Goal: Task Accomplishment & Management: Manage account settings

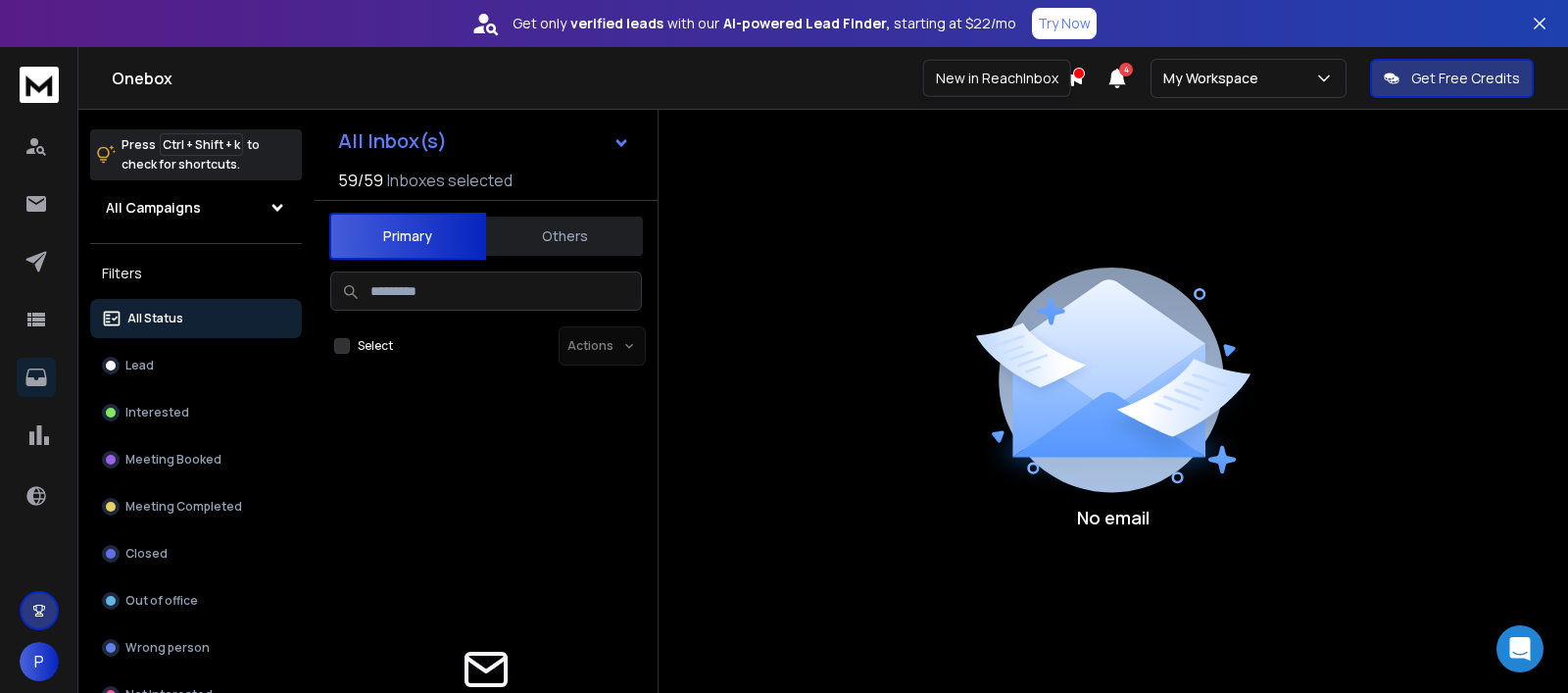
scroll to position [523, 0]
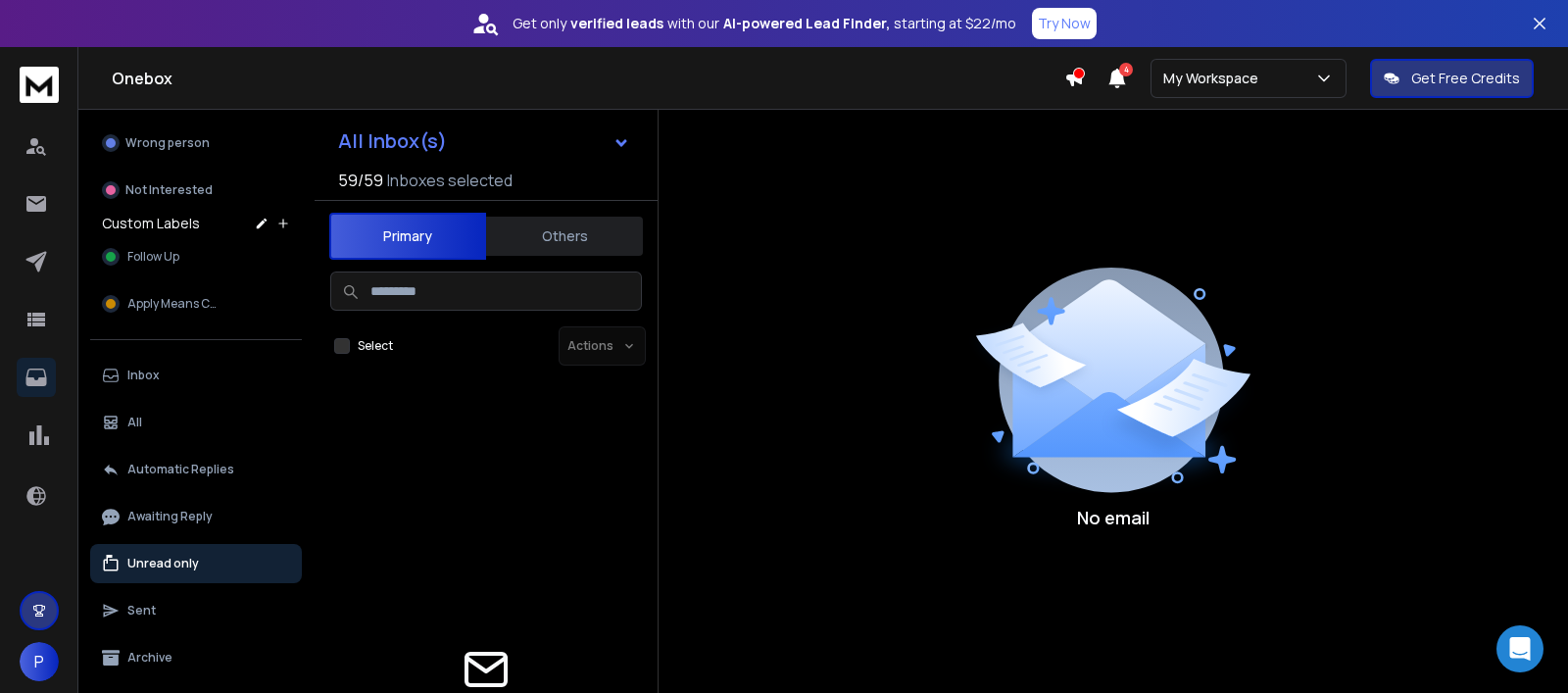
click at [164, 556] on p "Unread only" at bounding box center [163, 564] width 71 height 16
click at [175, 508] on p "Awaiting Reply" at bounding box center [170, 516] width 85 height 16
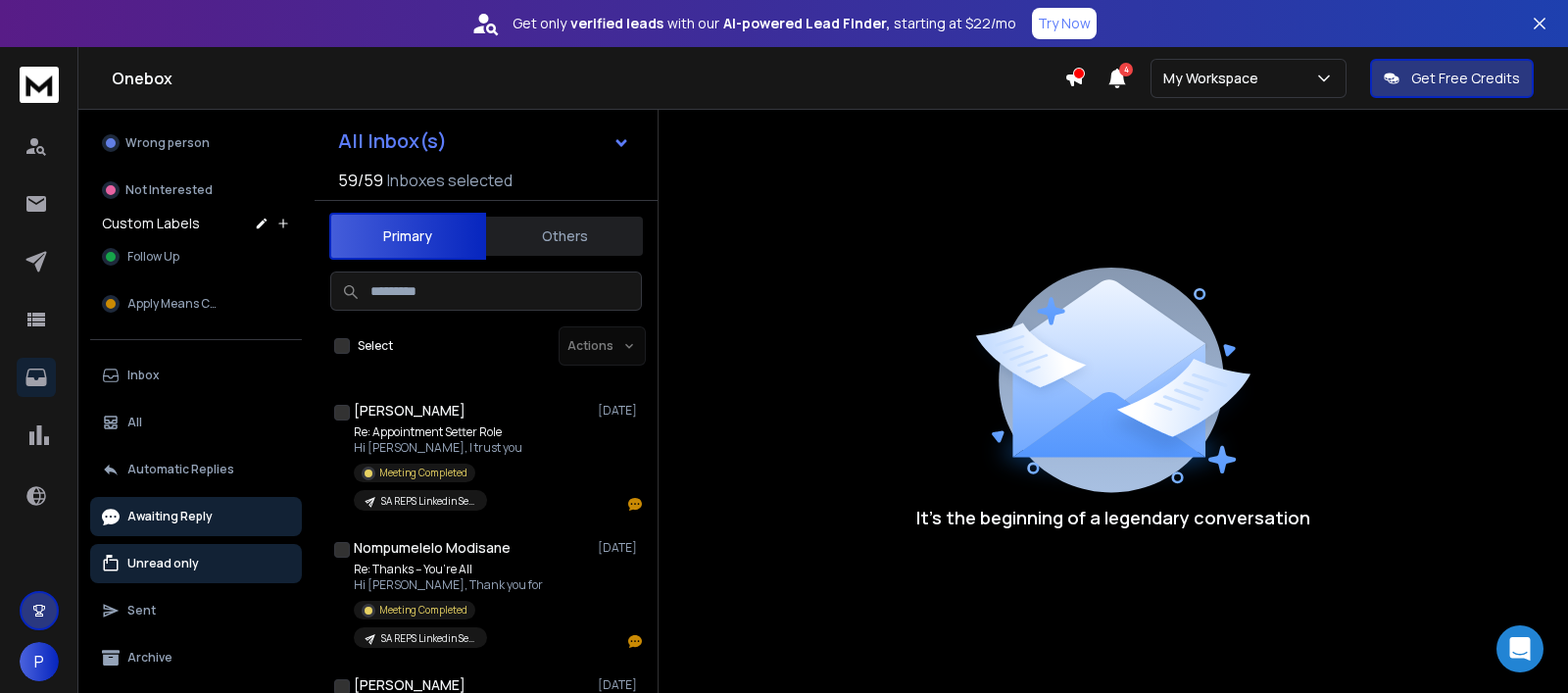
click at [177, 556] on p "Unread only" at bounding box center [163, 564] width 71 height 16
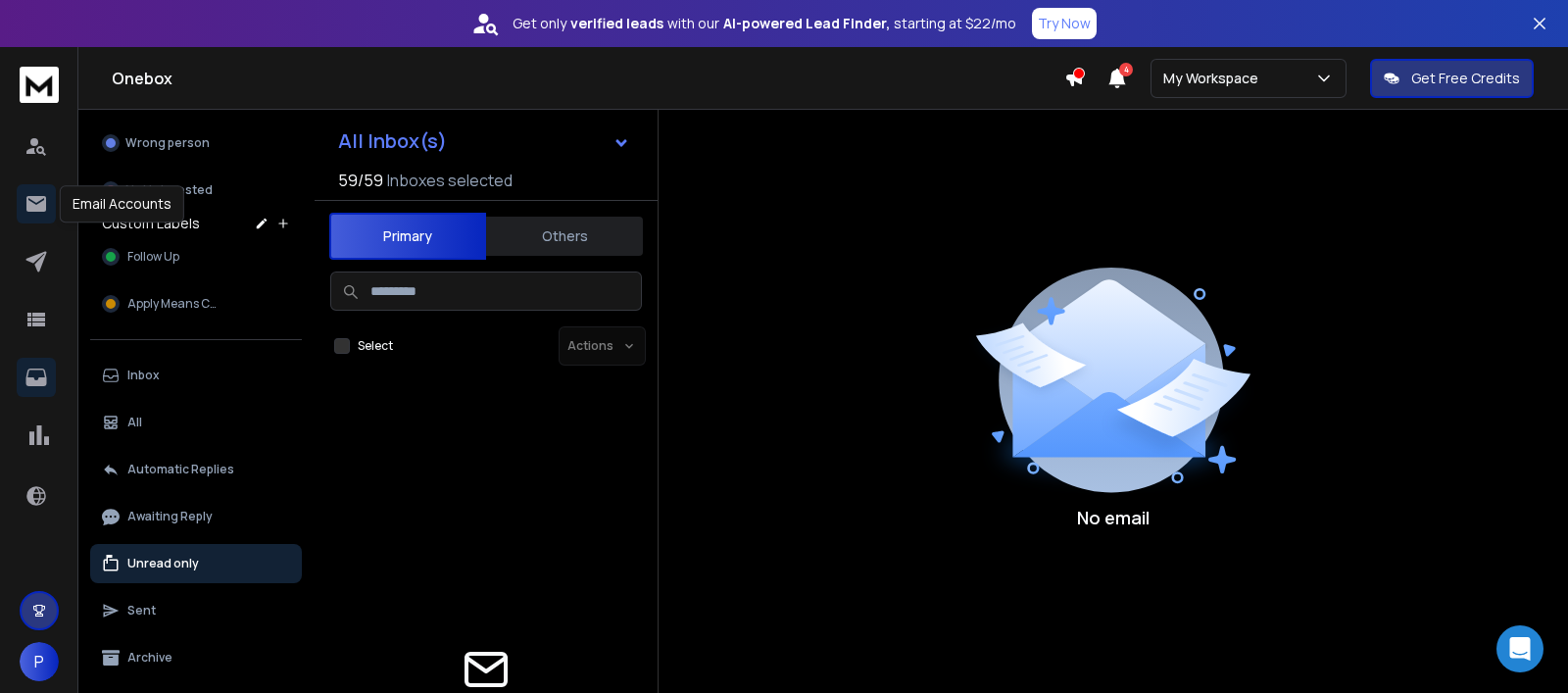
click at [38, 208] on icon at bounding box center [37, 204] width 20 height 16
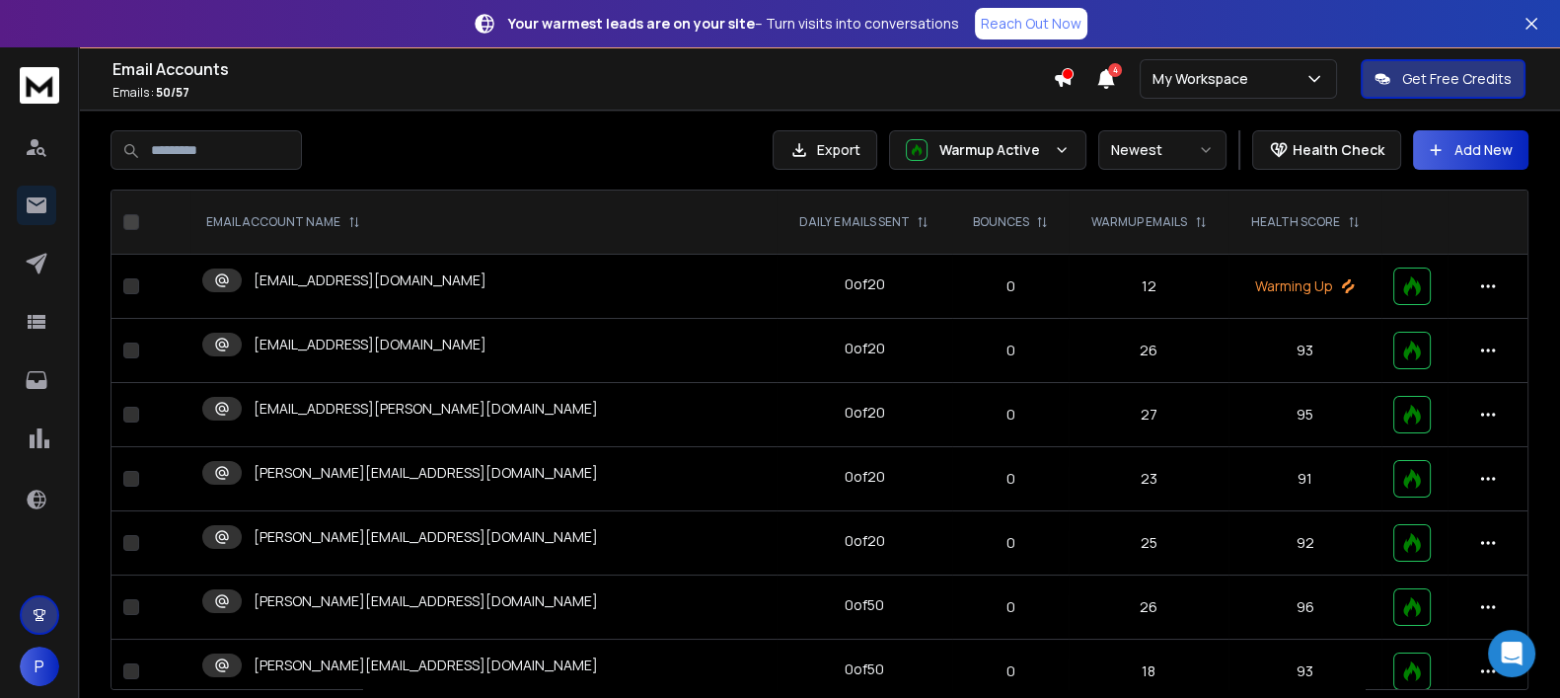
click at [1479, 348] on icon at bounding box center [1488, 350] width 18 height 18
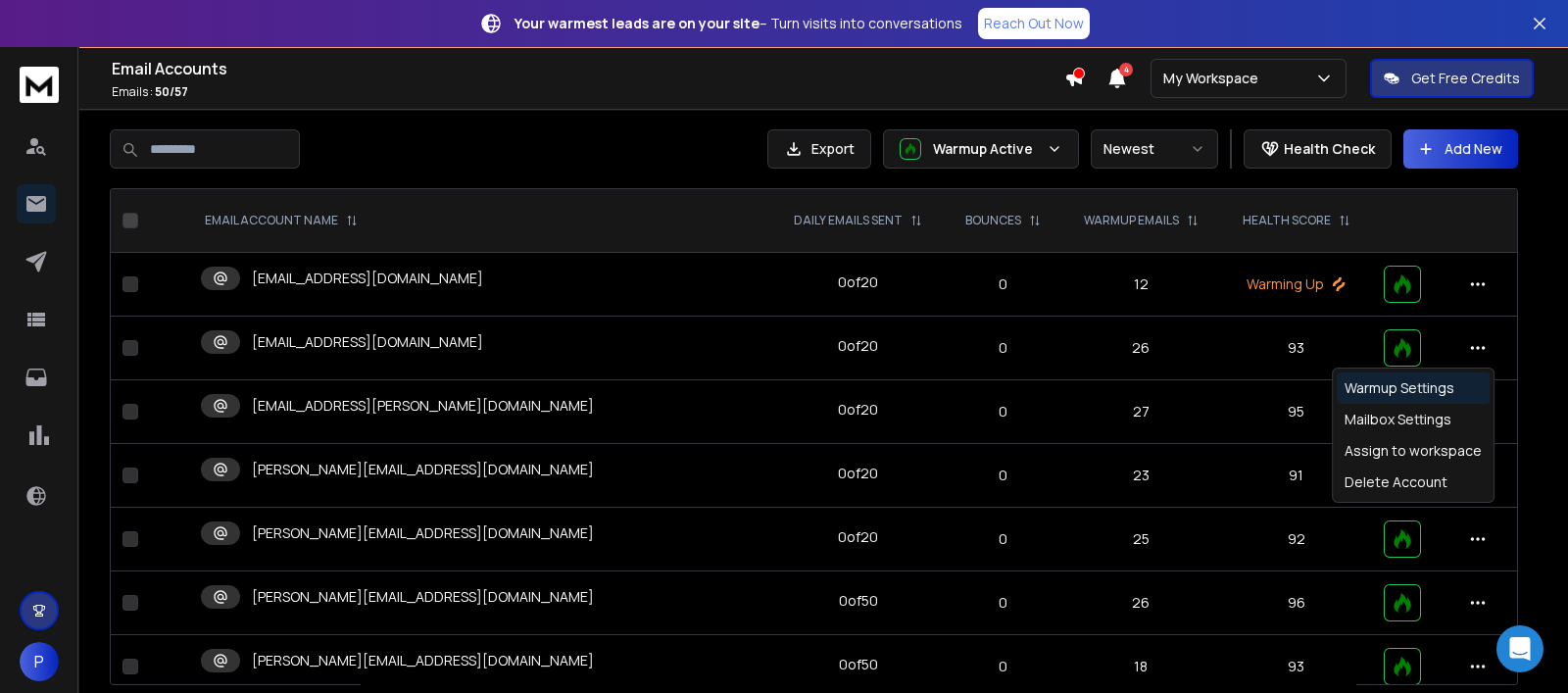
click at [1410, 395] on div "Warmup Settings" at bounding box center [1413, 388] width 153 height 32
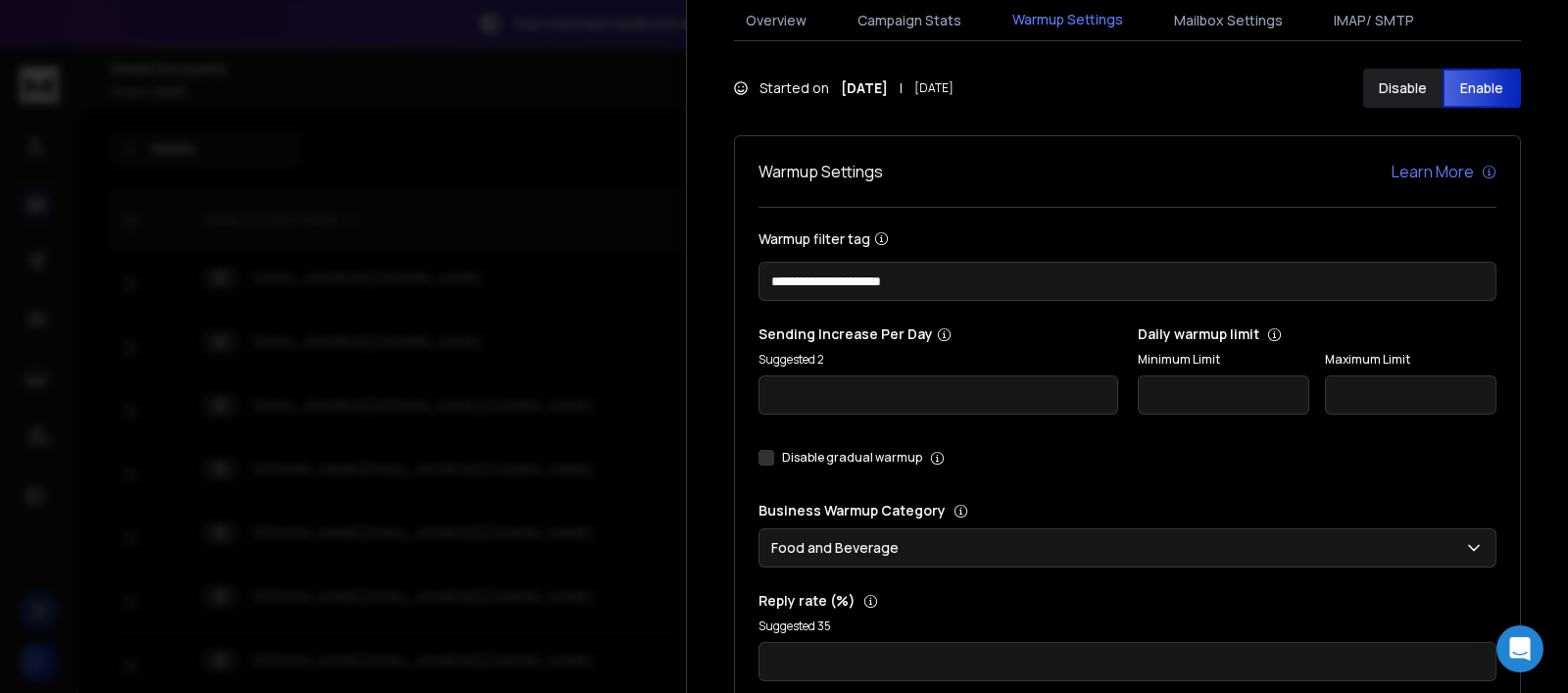
scroll to position [121, 0]
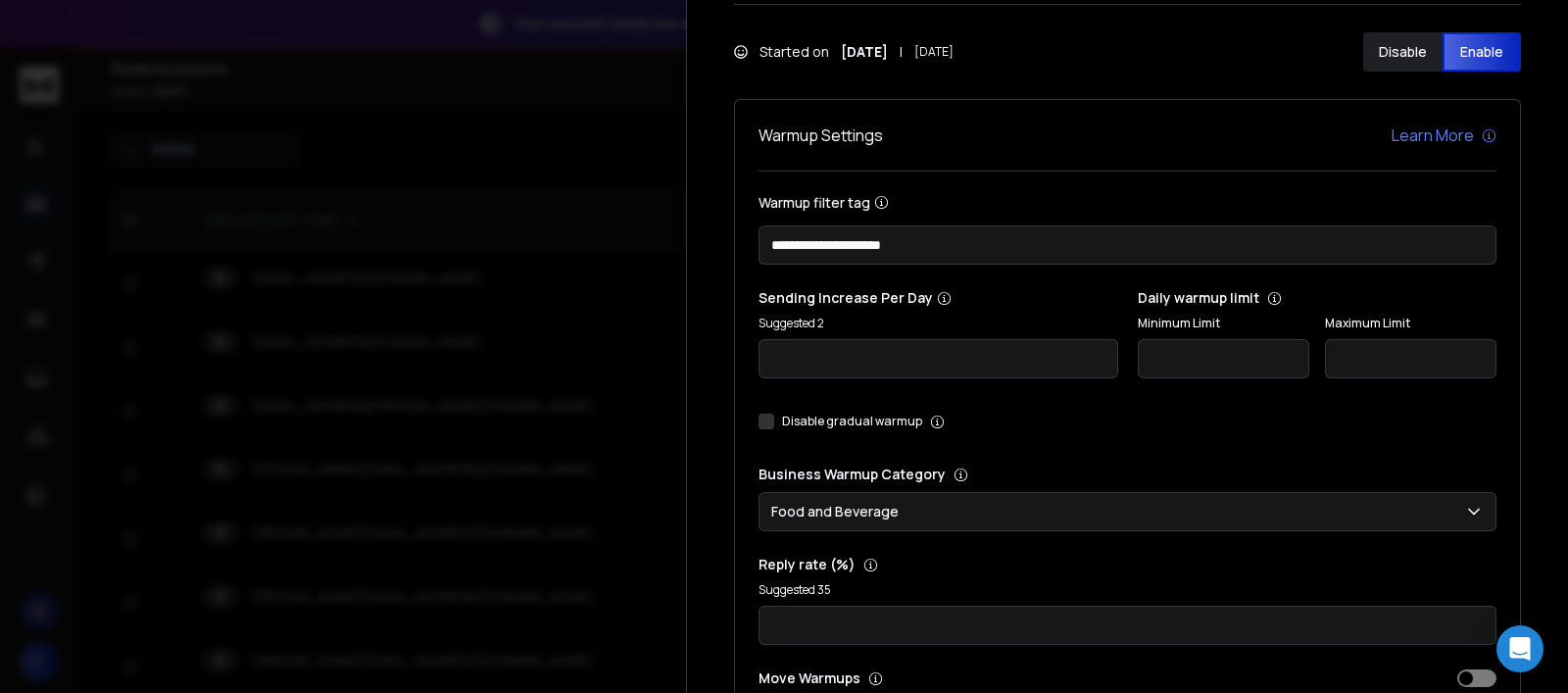
click at [575, 124] on div at bounding box center [784, 346] width 1568 height 693
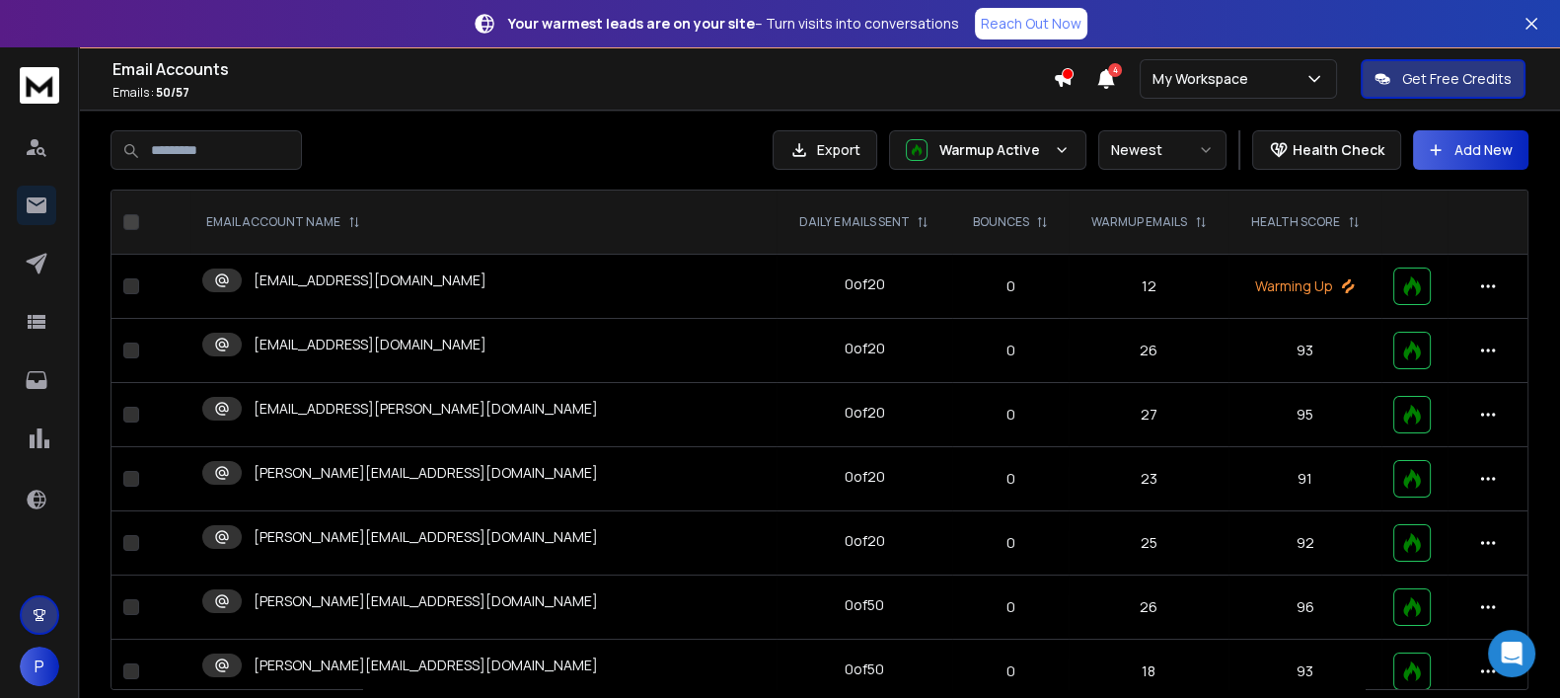
click at [1479, 415] on icon at bounding box center [1488, 415] width 18 height 18
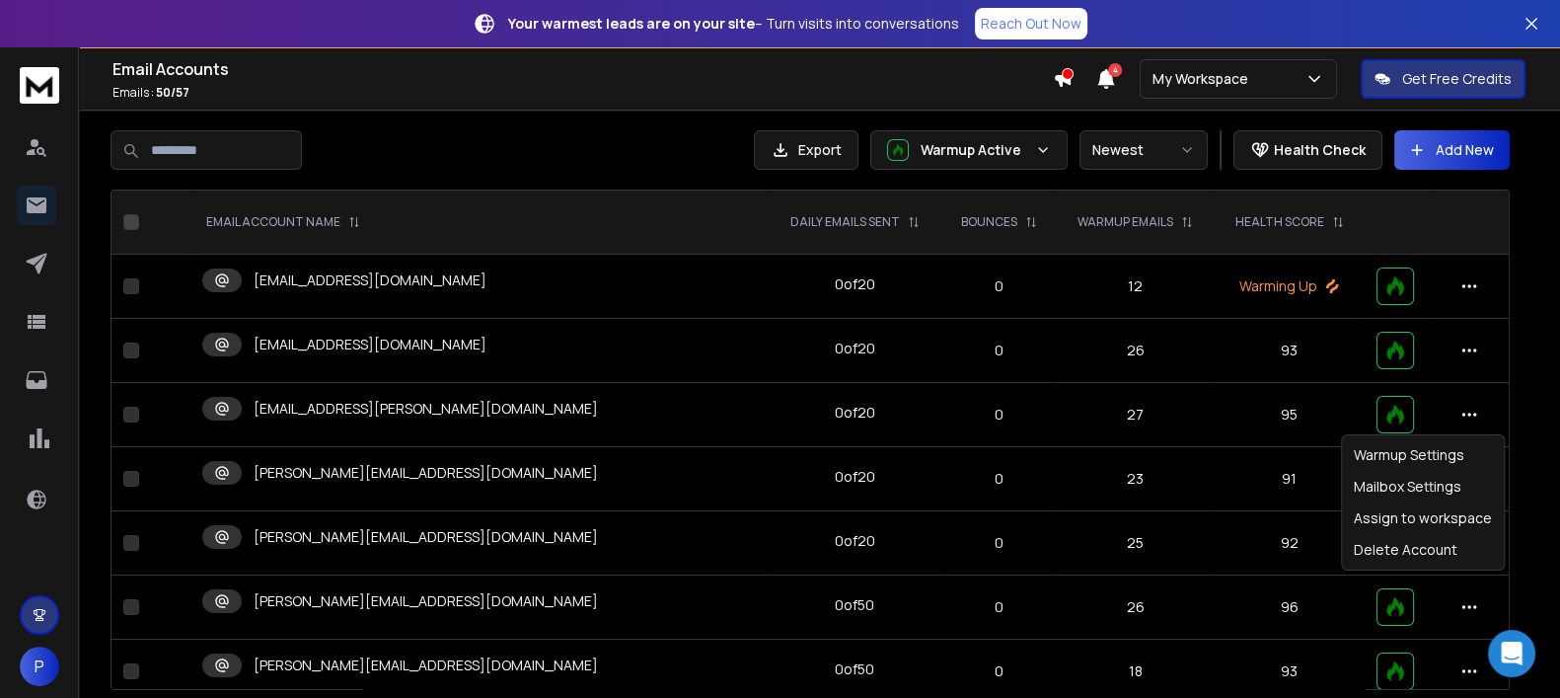
click at [1466, 415] on icon at bounding box center [1470, 415] width 18 height 18
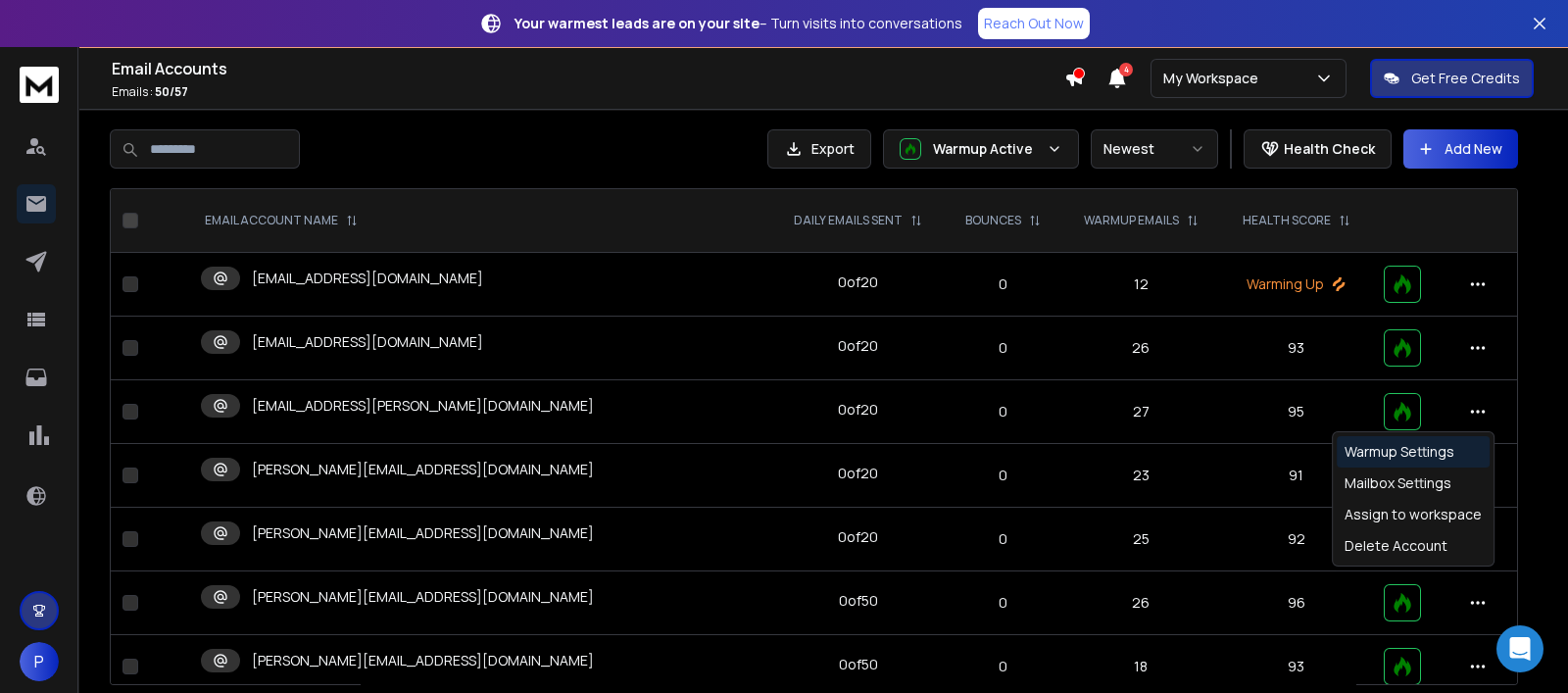
click at [1422, 443] on div "Warmup Settings" at bounding box center [1413, 452] width 153 height 32
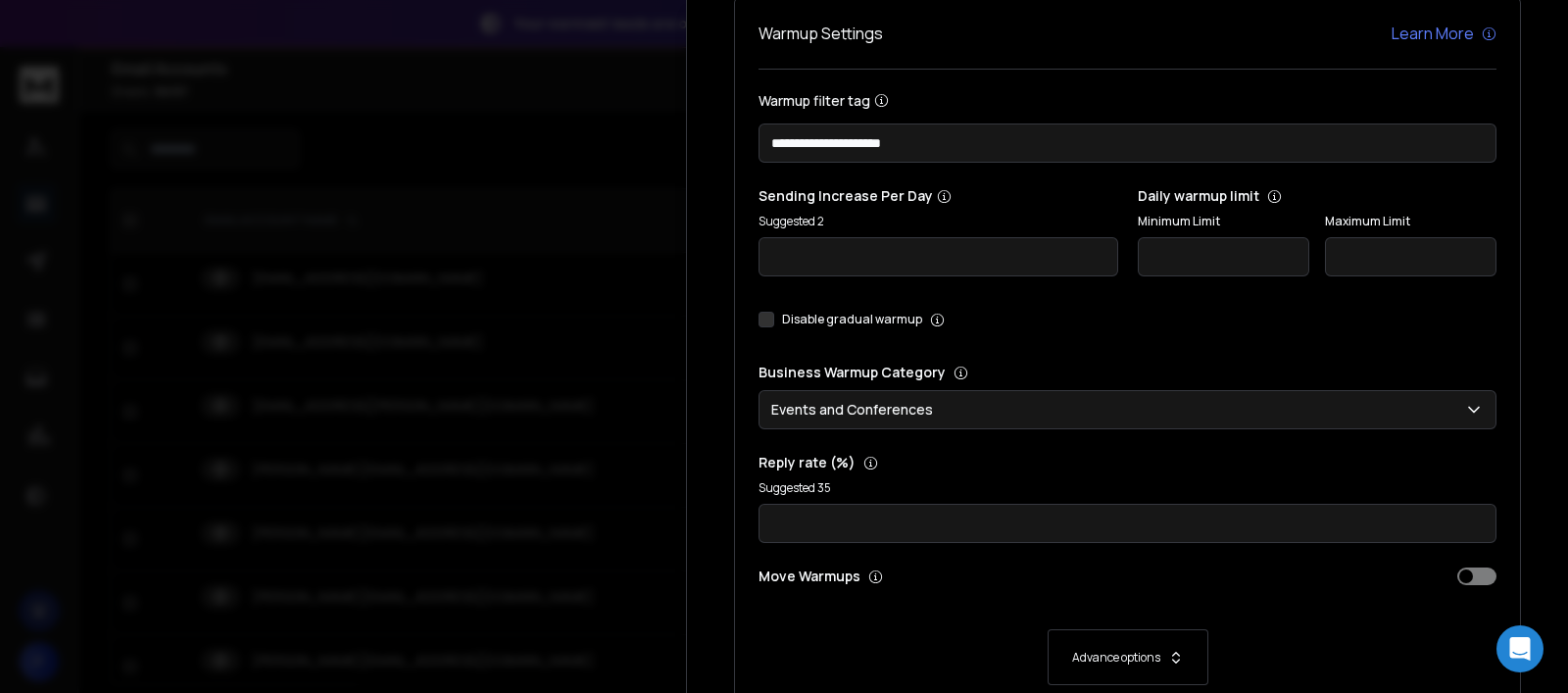
scroll to position [367, 0]
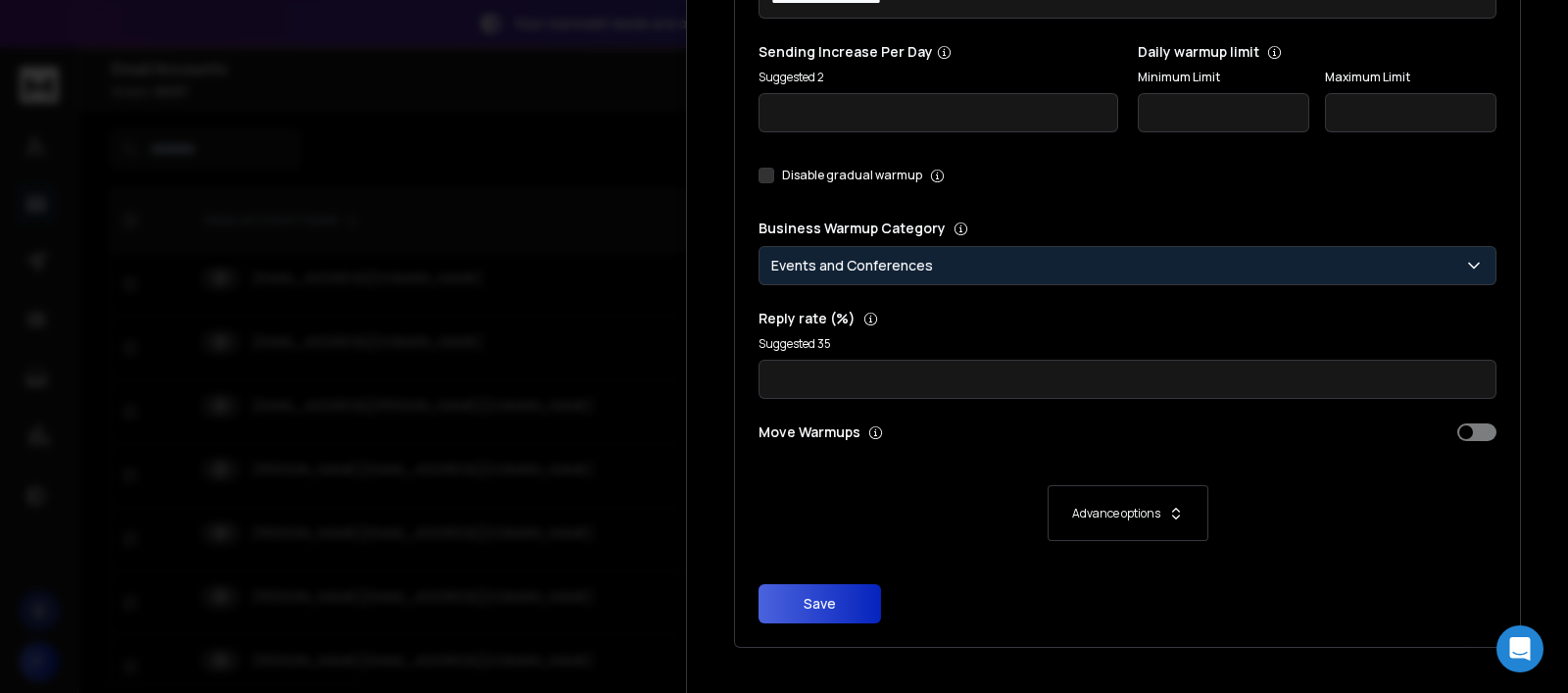
click at [1460, 278] on button "Events and Conferences" at bounding box center [1127, 265] width 738 height 39
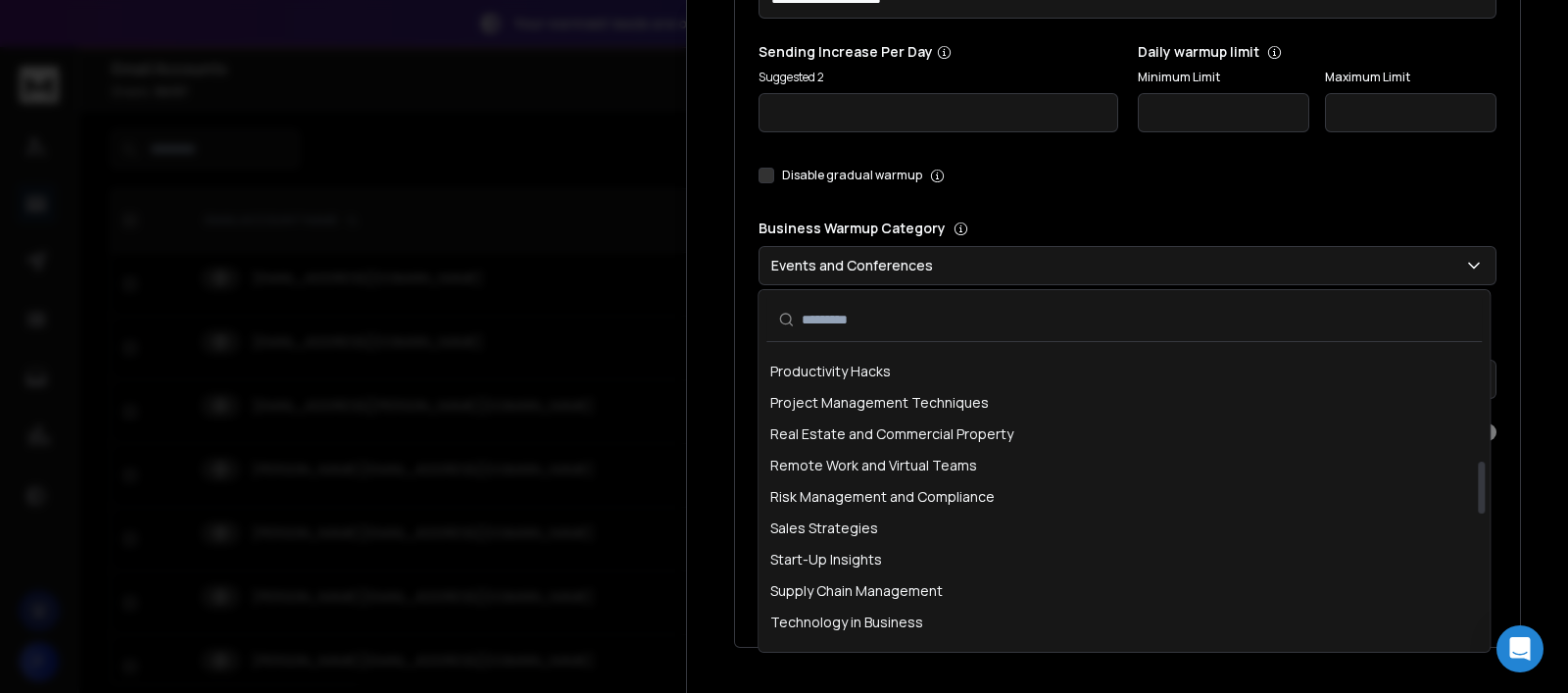
scroll to position [613, 0]
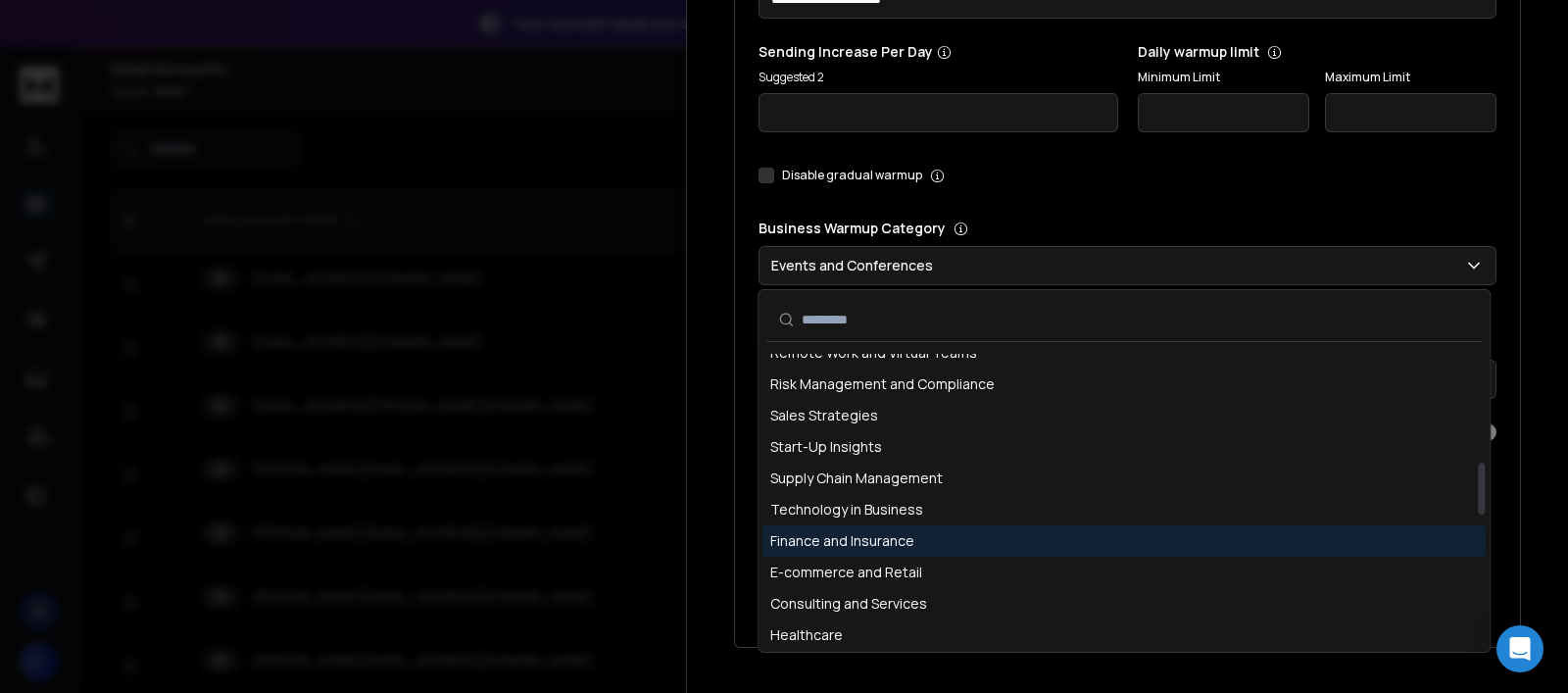
click at [879, 536] on span "Finance and Insurance" at bounding box center [842, 541] width 144 height 20
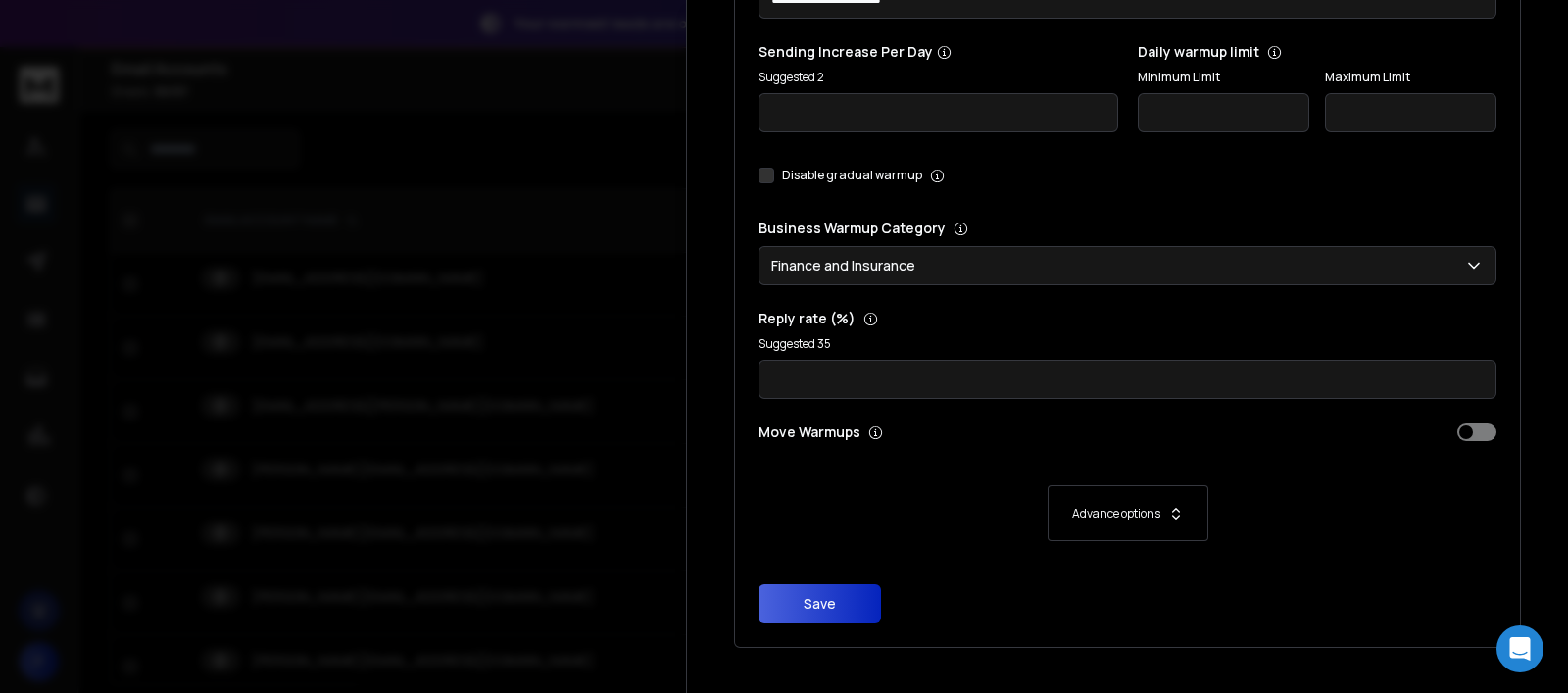
click at [942, 495] on button "Advance options" at bounding box center [1128, 513] width 699 height 56
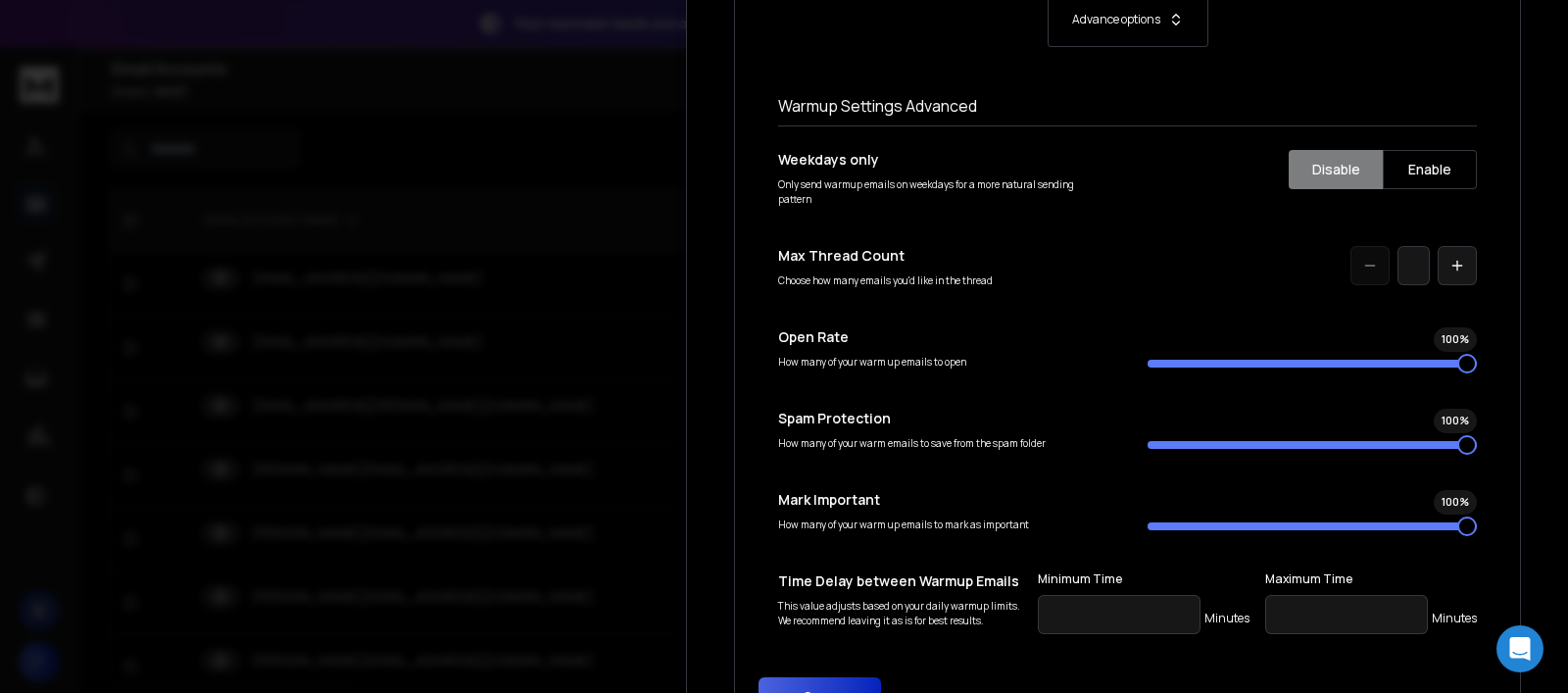
scroll to position [992, 0]
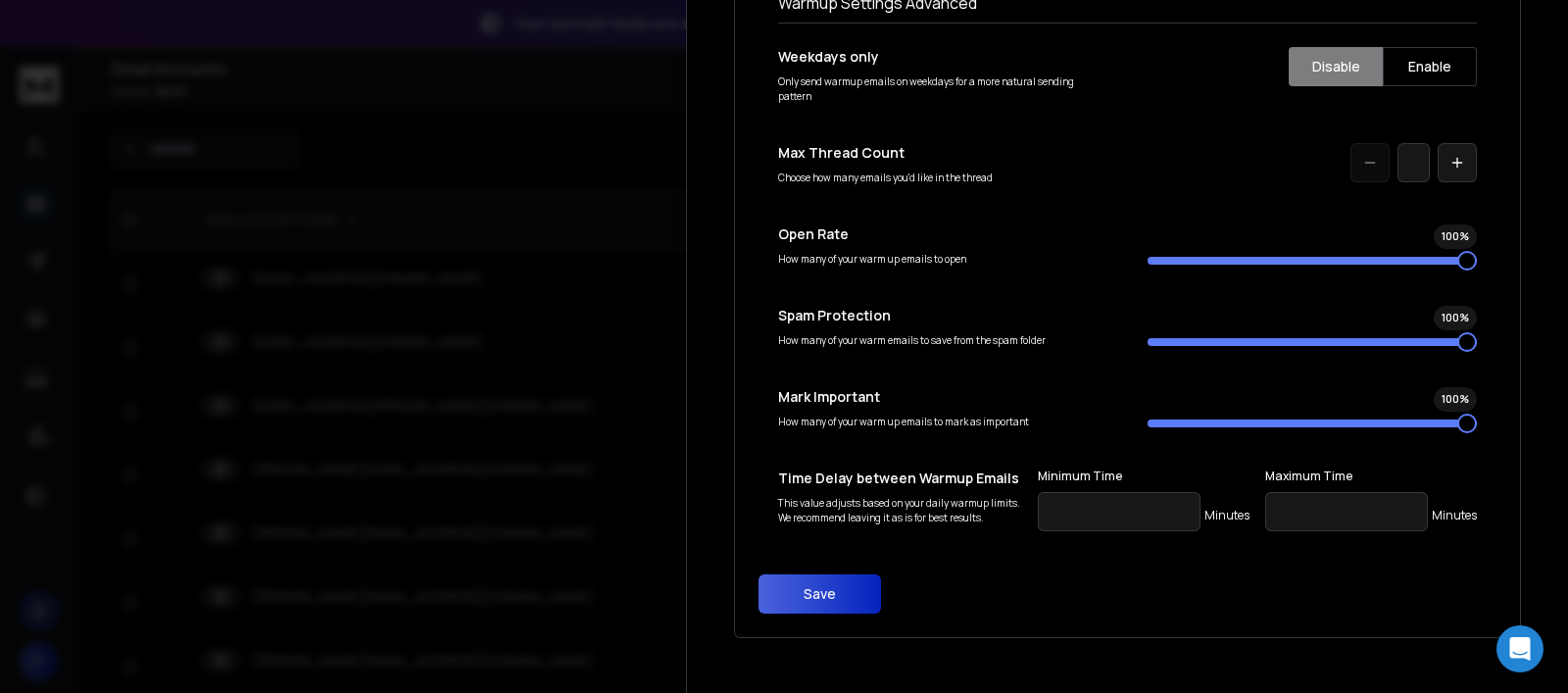
click at [838, 589] on button "Save" at bounding box center [819, 593] width 122 height 39
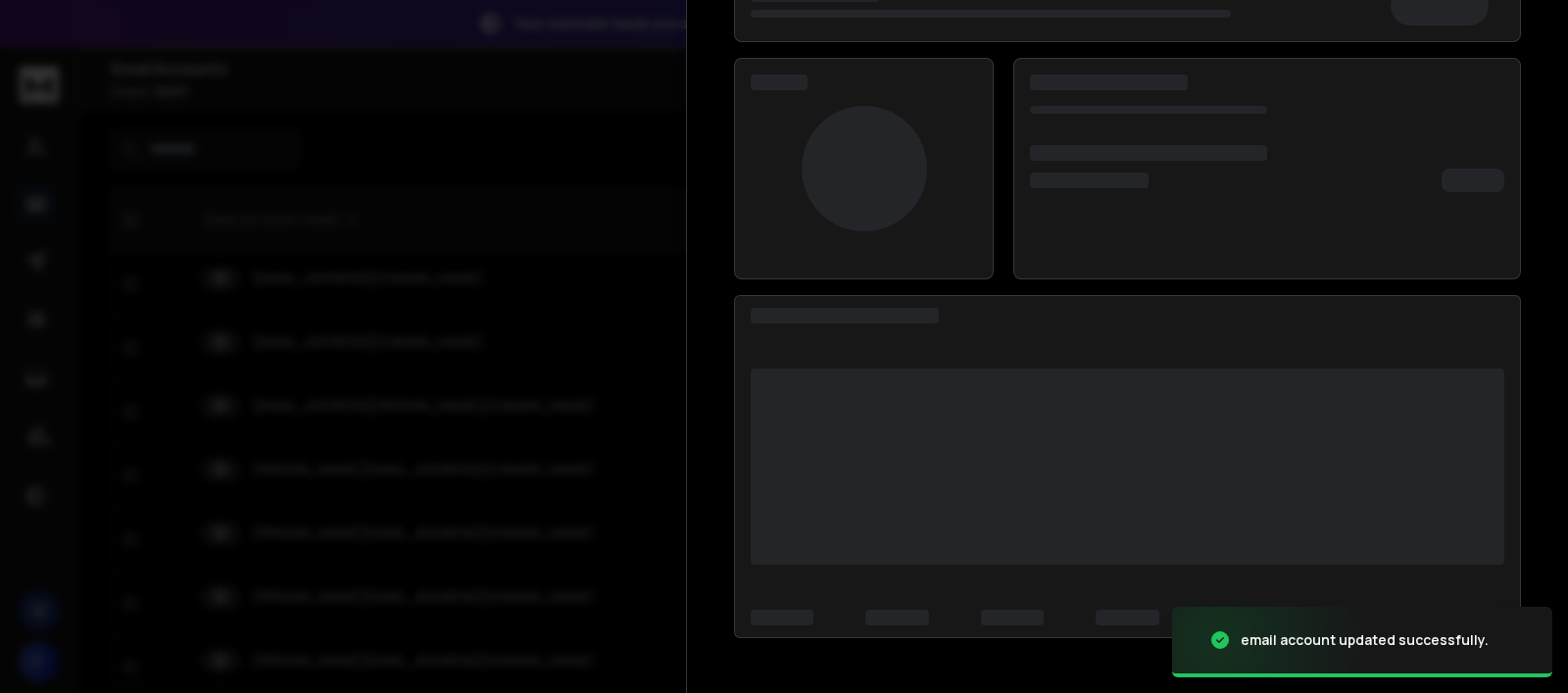
scroll to position [598, 0]
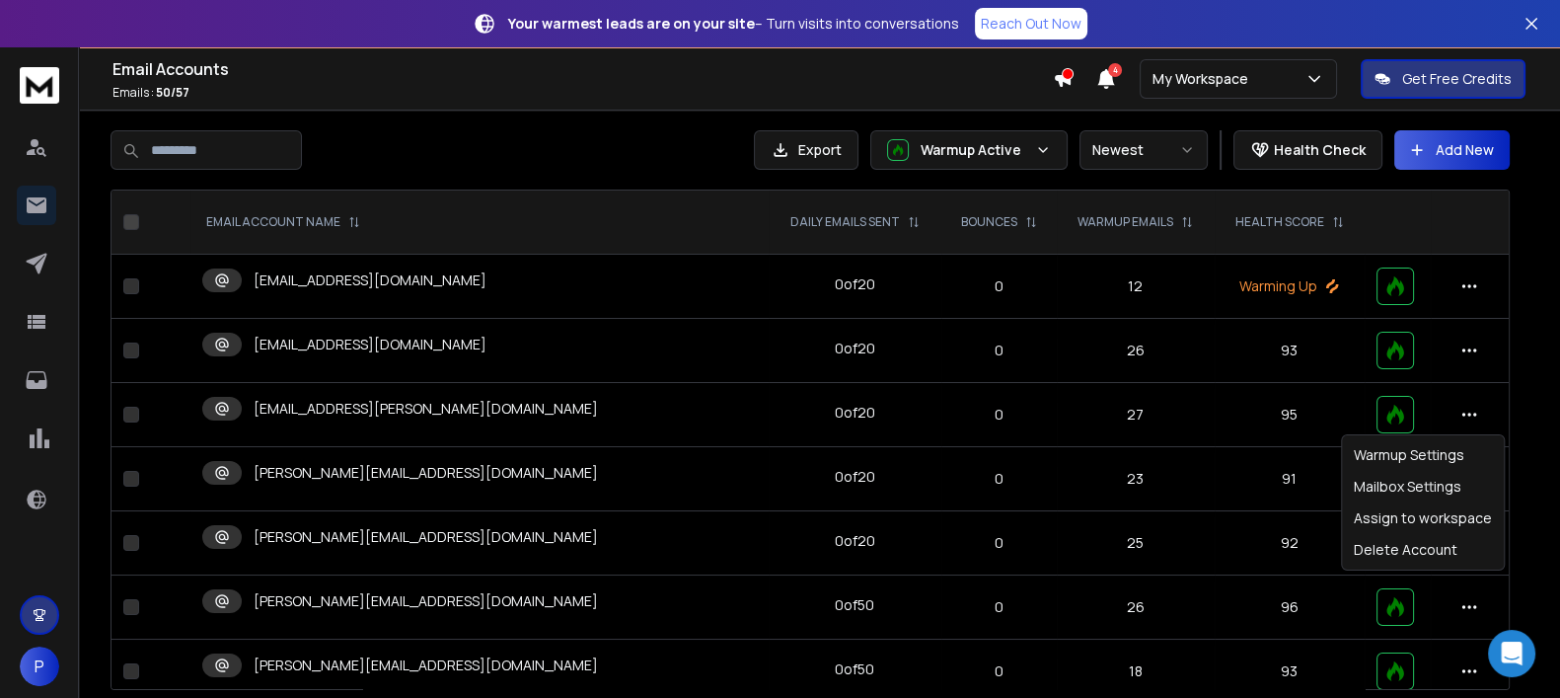
click at [1466, 406] on icon at bounding box center [1470, 415] width 18 height 18
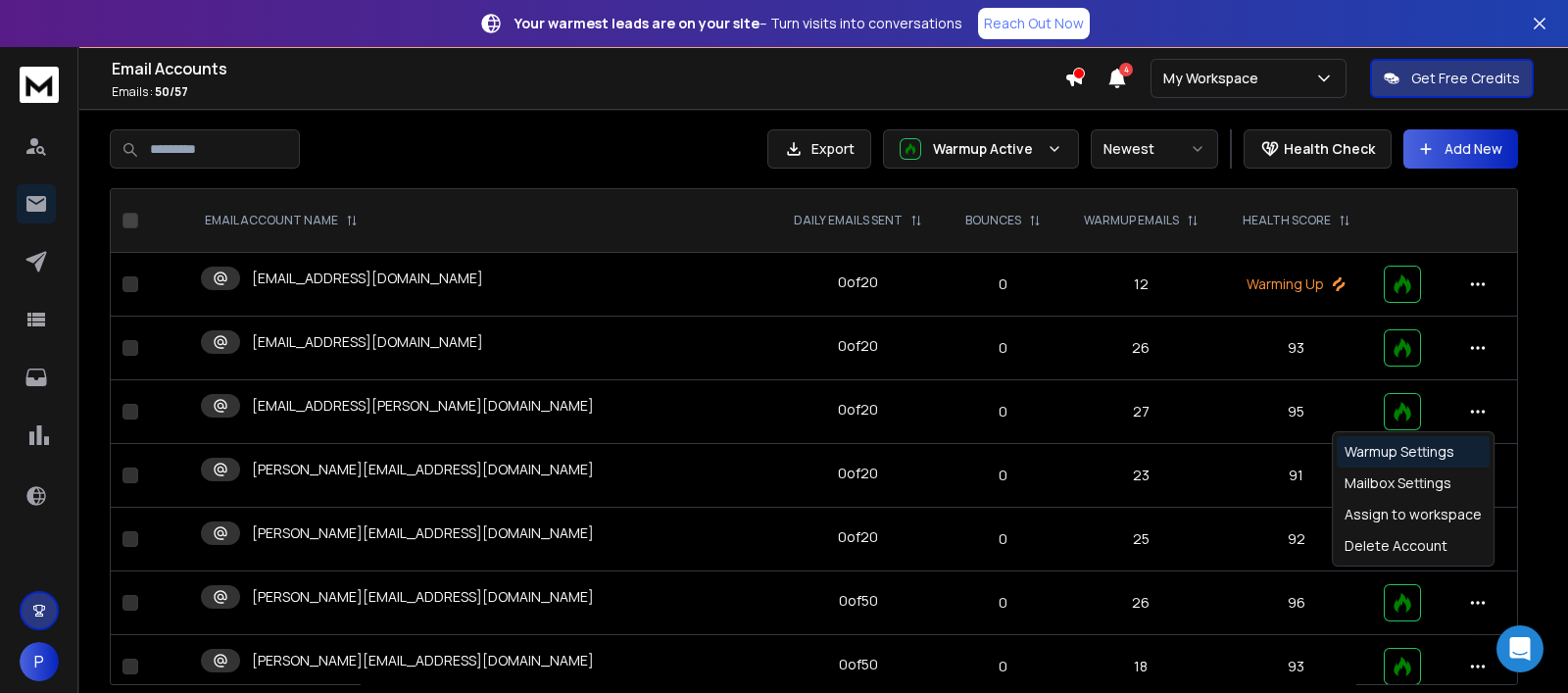
click at [1433, 451] on div "Warmup Settings" at bounding box center [1413, 452] width 153 height 32
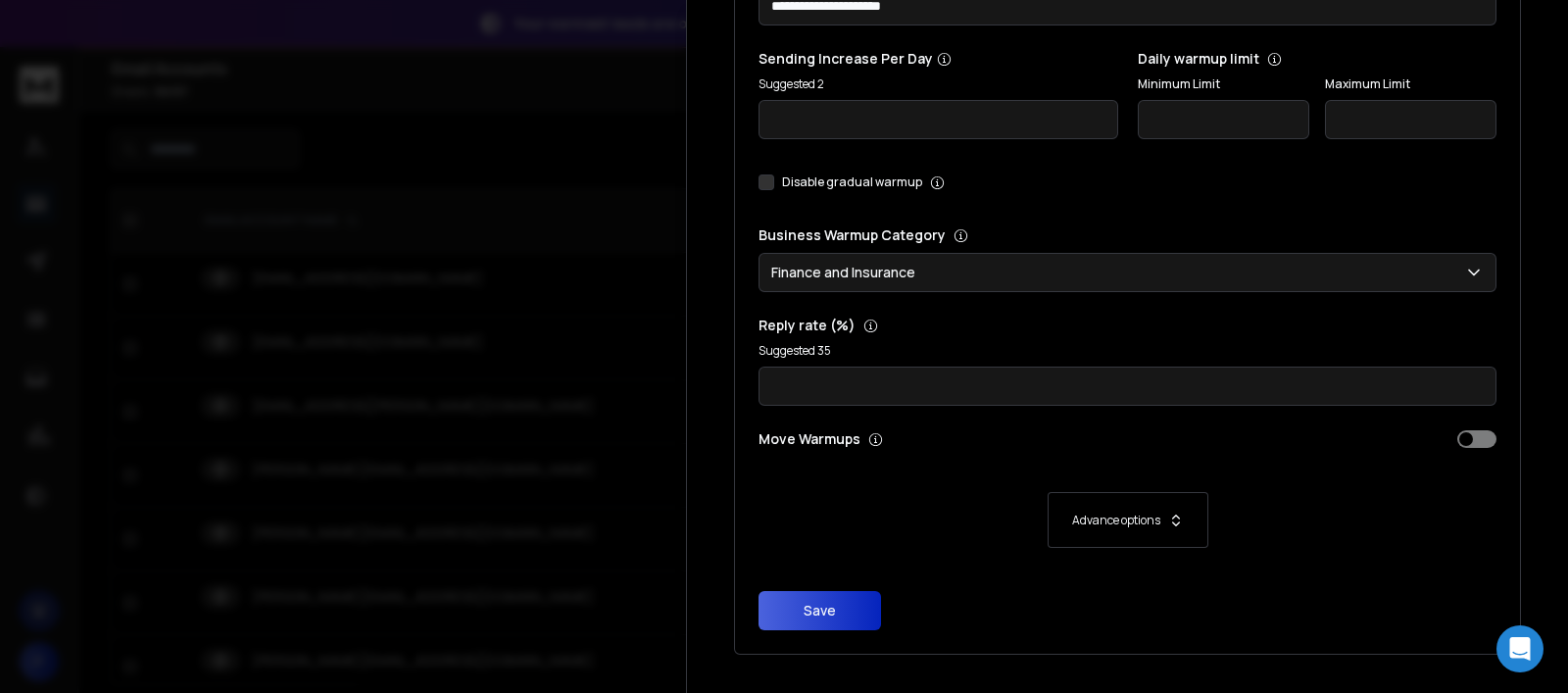
scroll to position [367, 0]
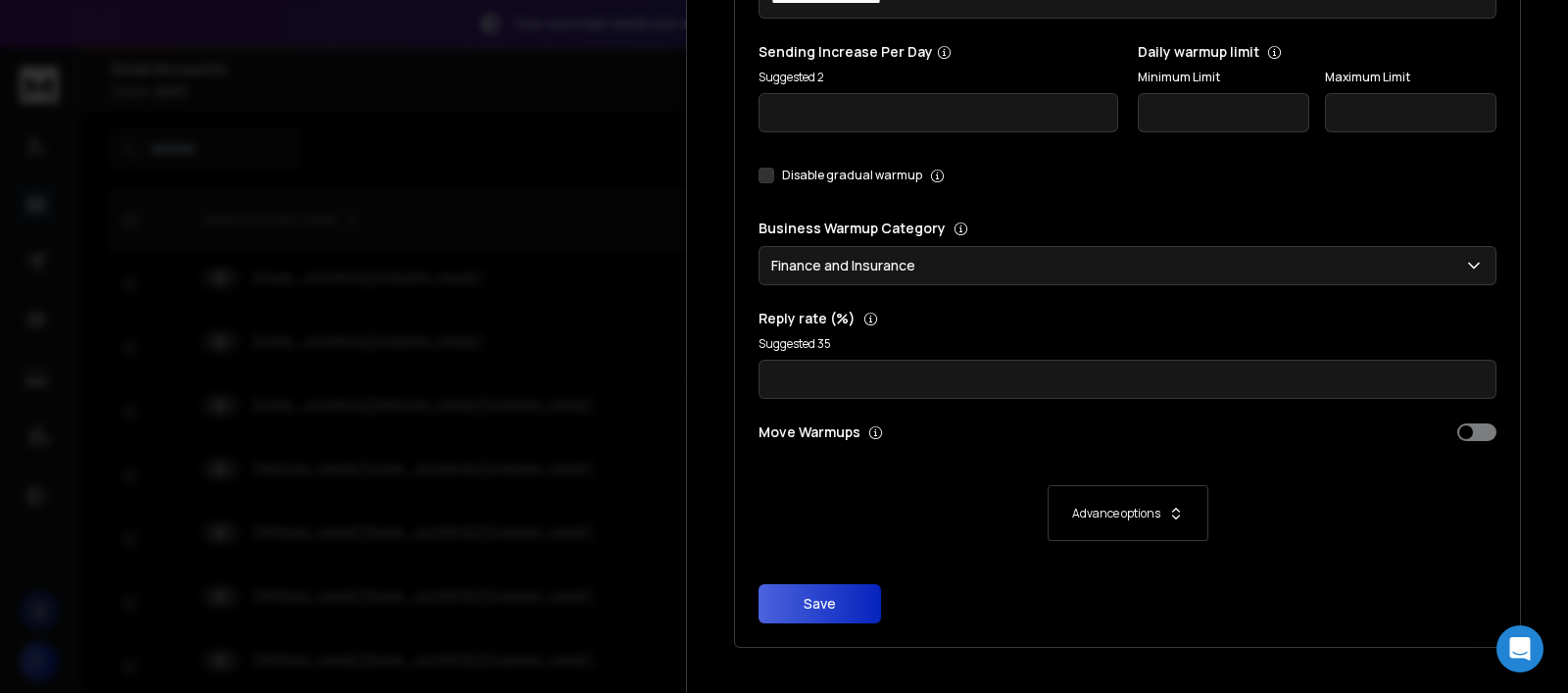
click at [1475, 432] on button "button" at bounding box center [1476, 432] width 39 height 18
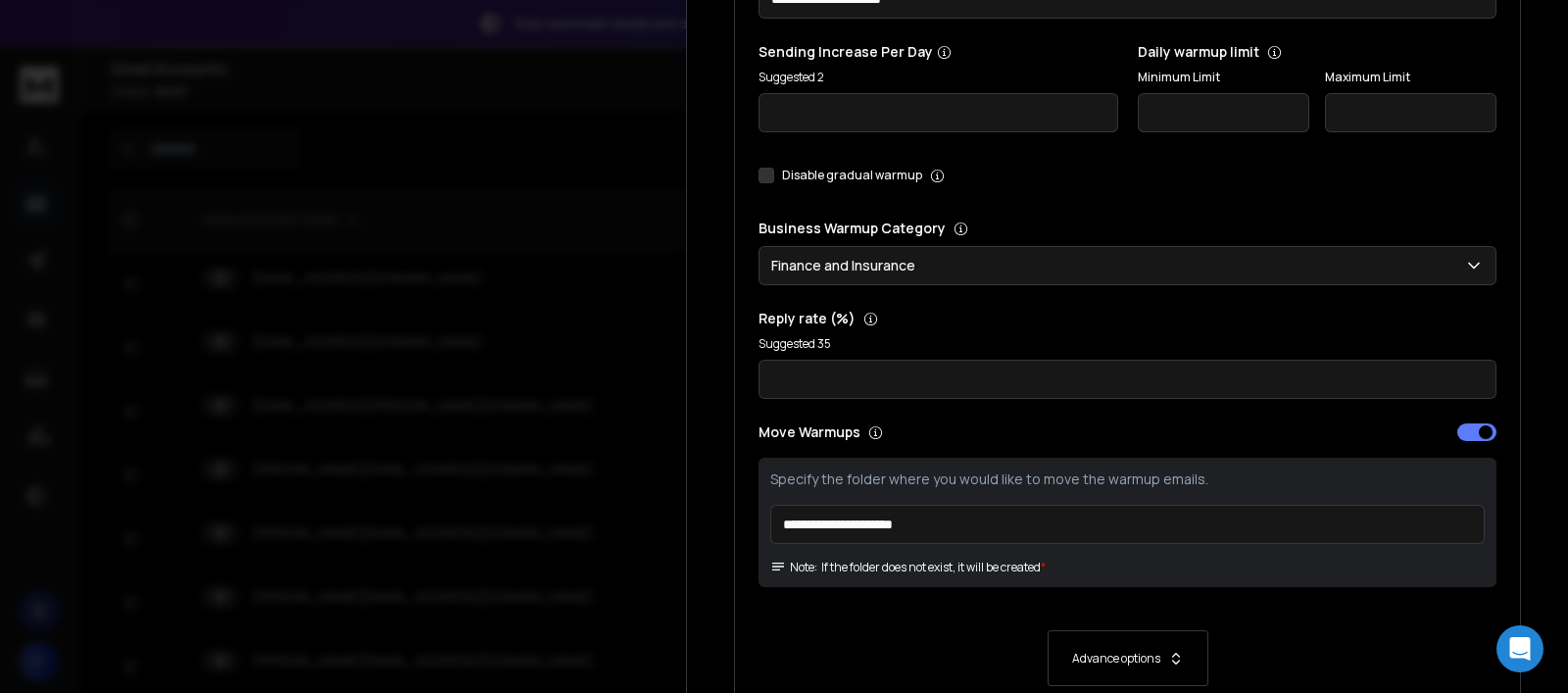
scroll to position [488, 0]
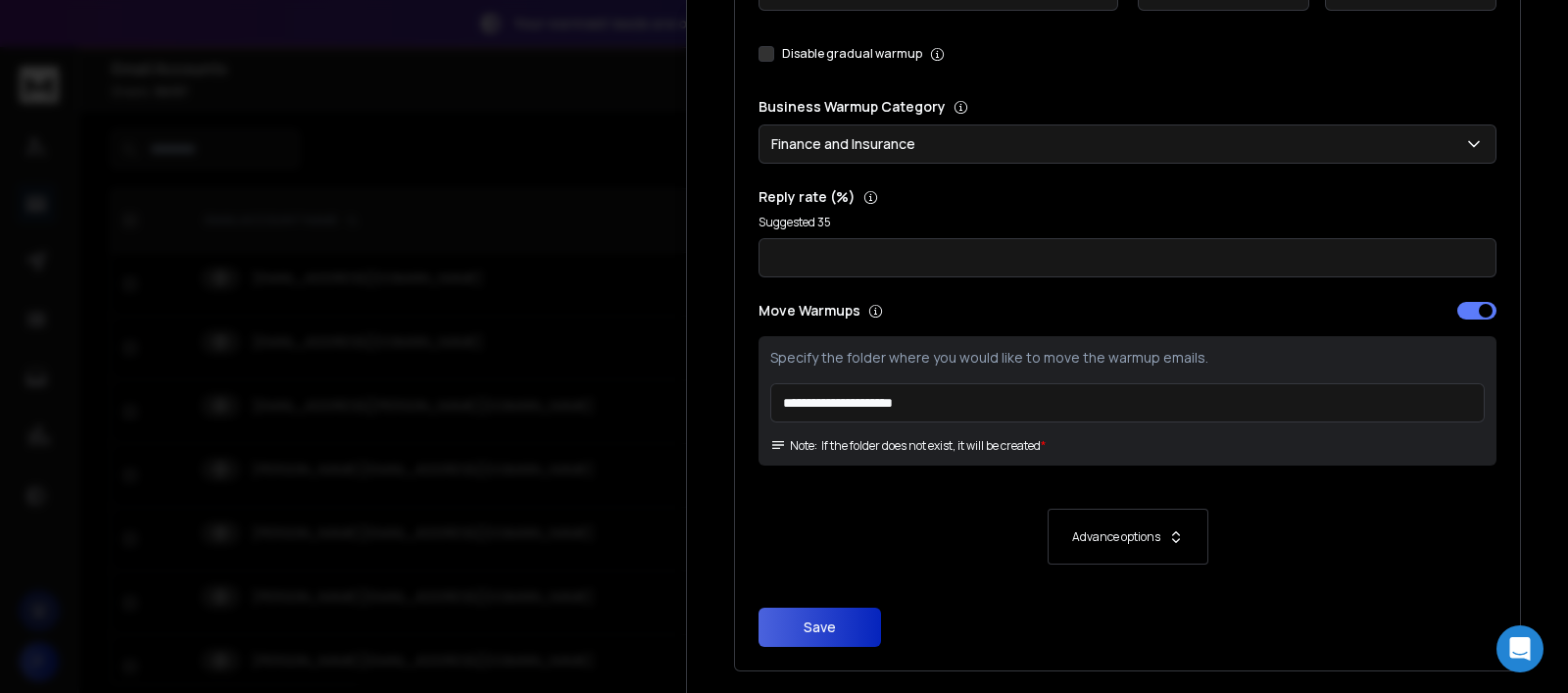
click at [828, 629] on button "Save" at bounding box center [819, 626] width 122 height 39
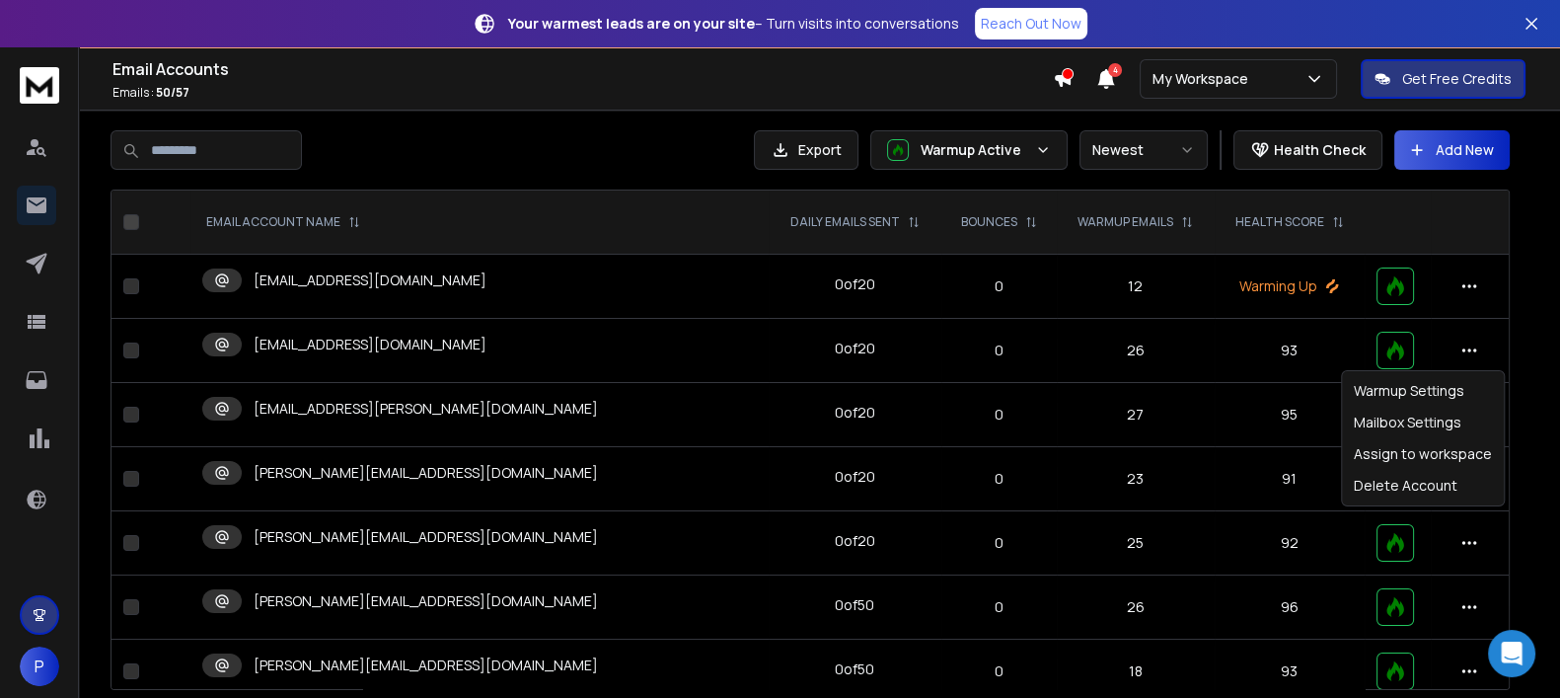
click at [1461, 347] on icon at bounding box center [1470, 350] width 18 height 18
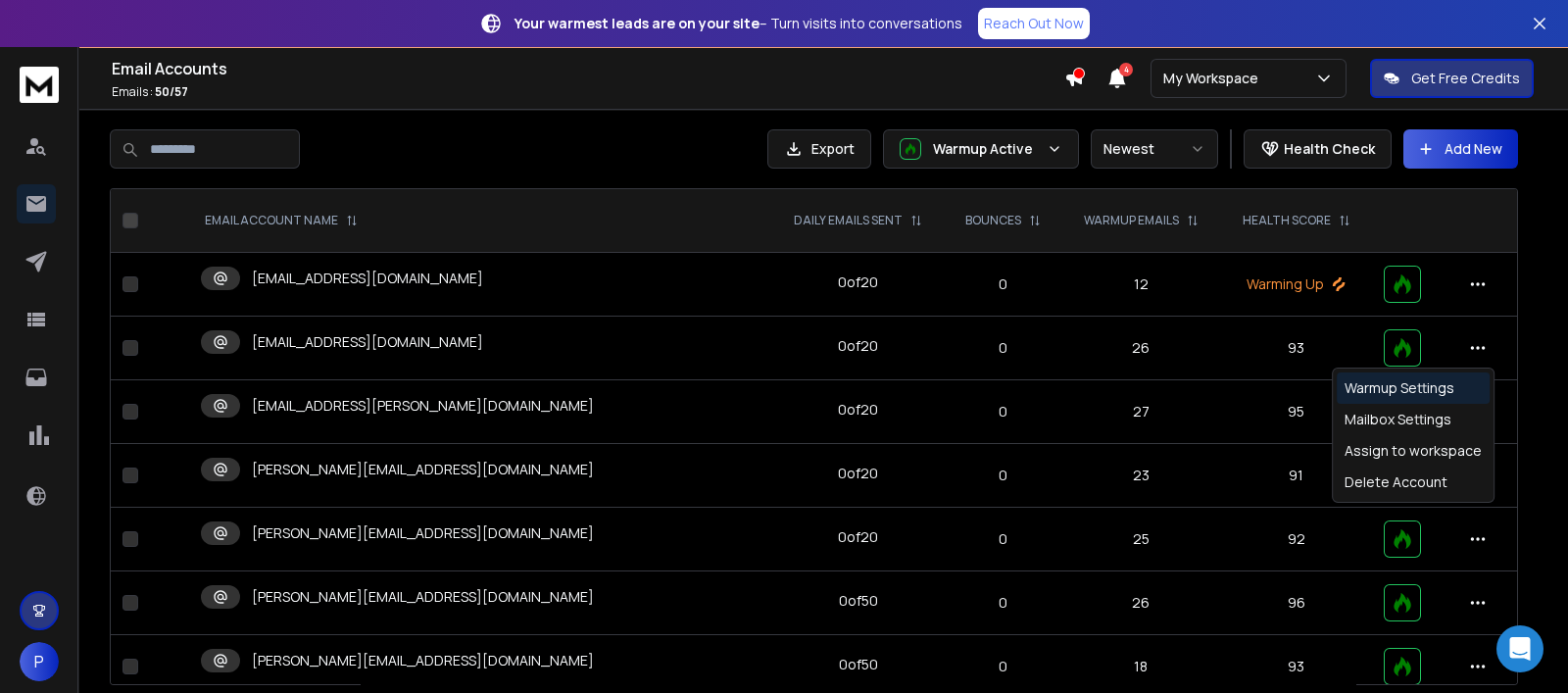
click at [1422, 389] on div "Warmup Settings" at bounding box center [1413, 388] width 153 height 32
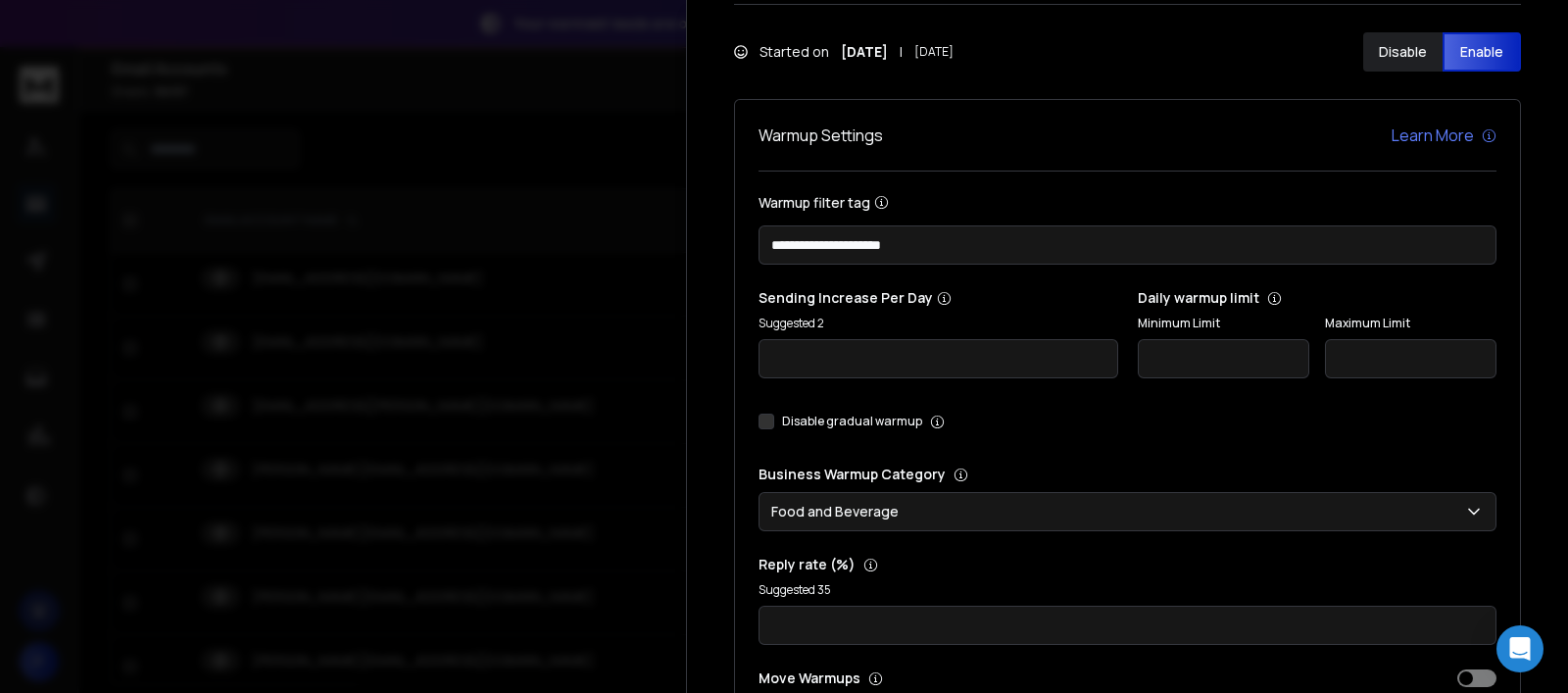
scroll to position [244, 0]
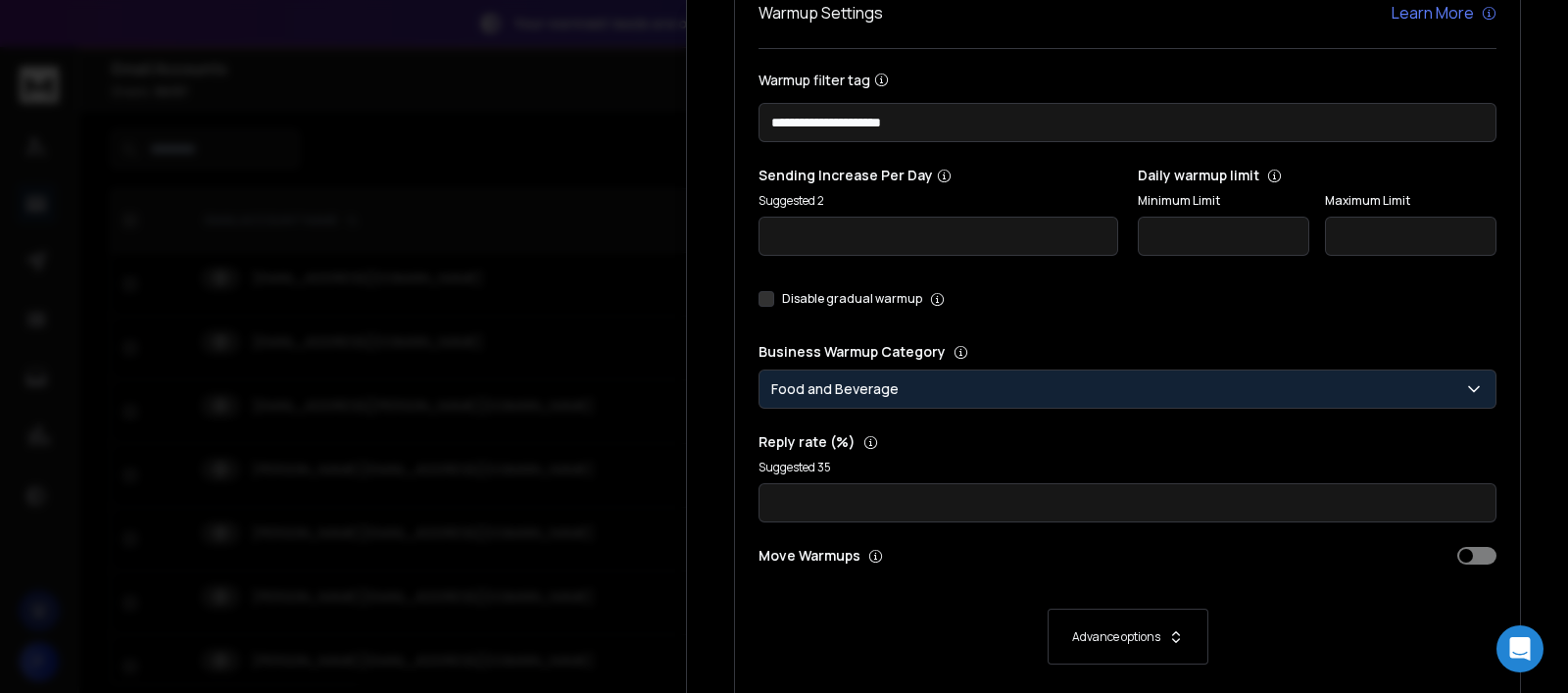
click at [1403, 393] on div "Food and Beverage" at bounding box center [1127, 389] width 712 height 20
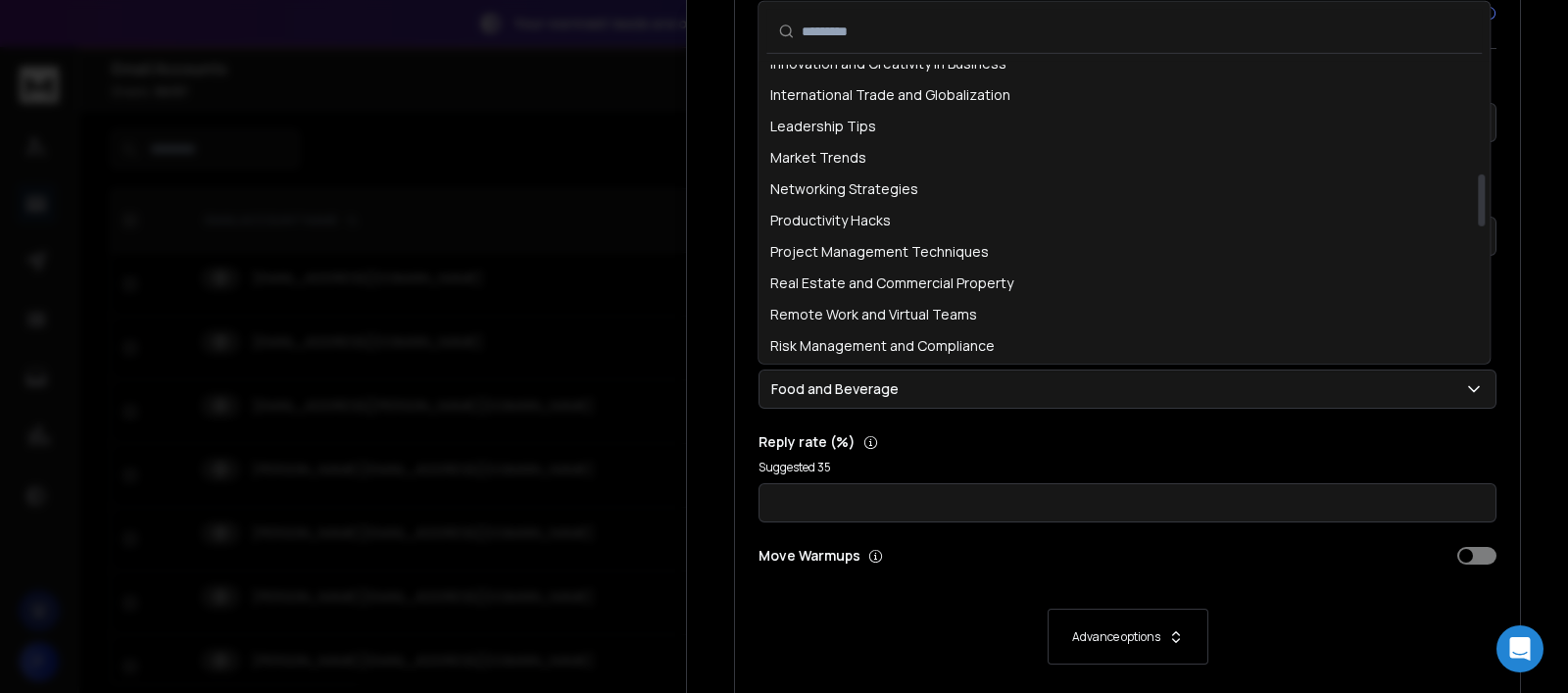
scroll to position [613, 0]
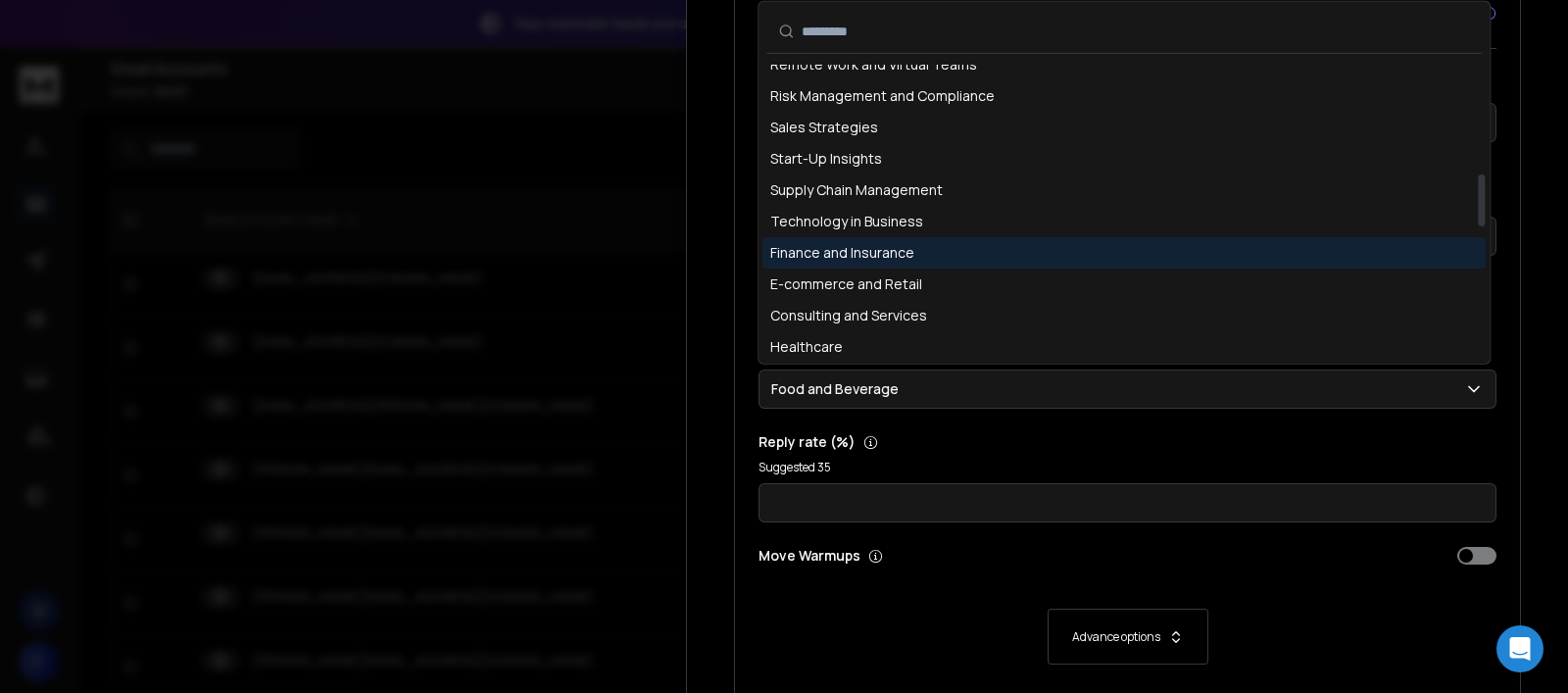
click at [891, 257] on span "Finance and Insurance" at bounding box center [842, 253] width 144 height 20
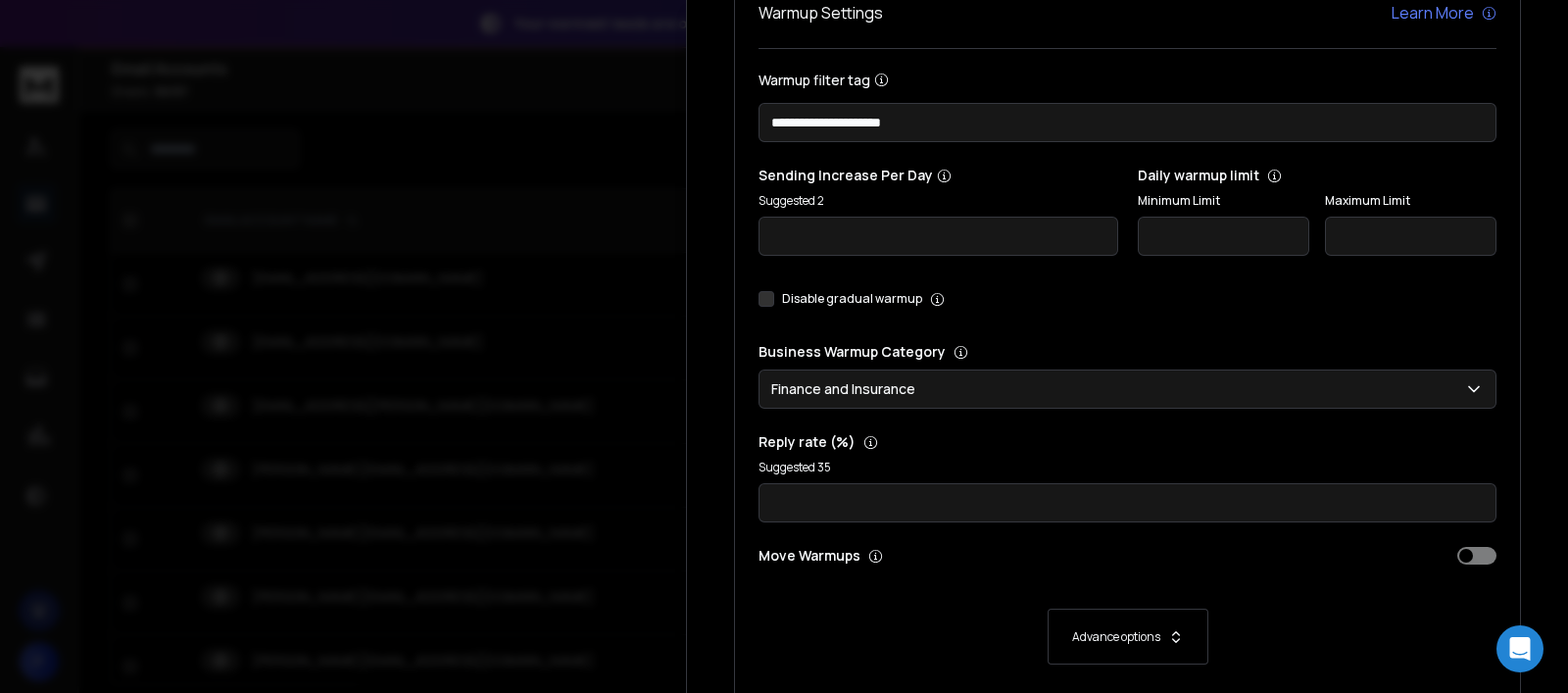
click at [1190, 439] on p "Reply rate (%)" at bounding box center [1127, 442] width 738 height 20
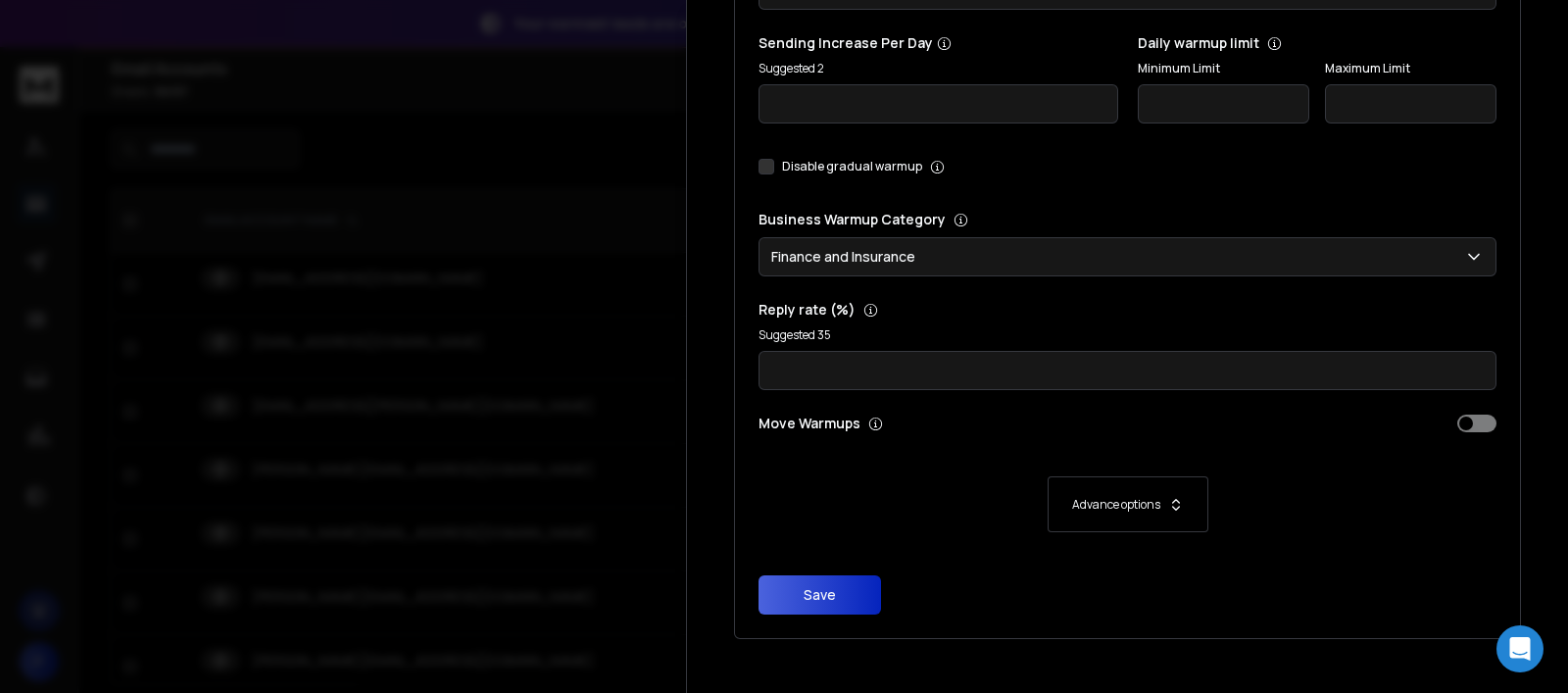
click at [1473, 423] on button "button" at bounding box center [1476, 423] width 39 height 18
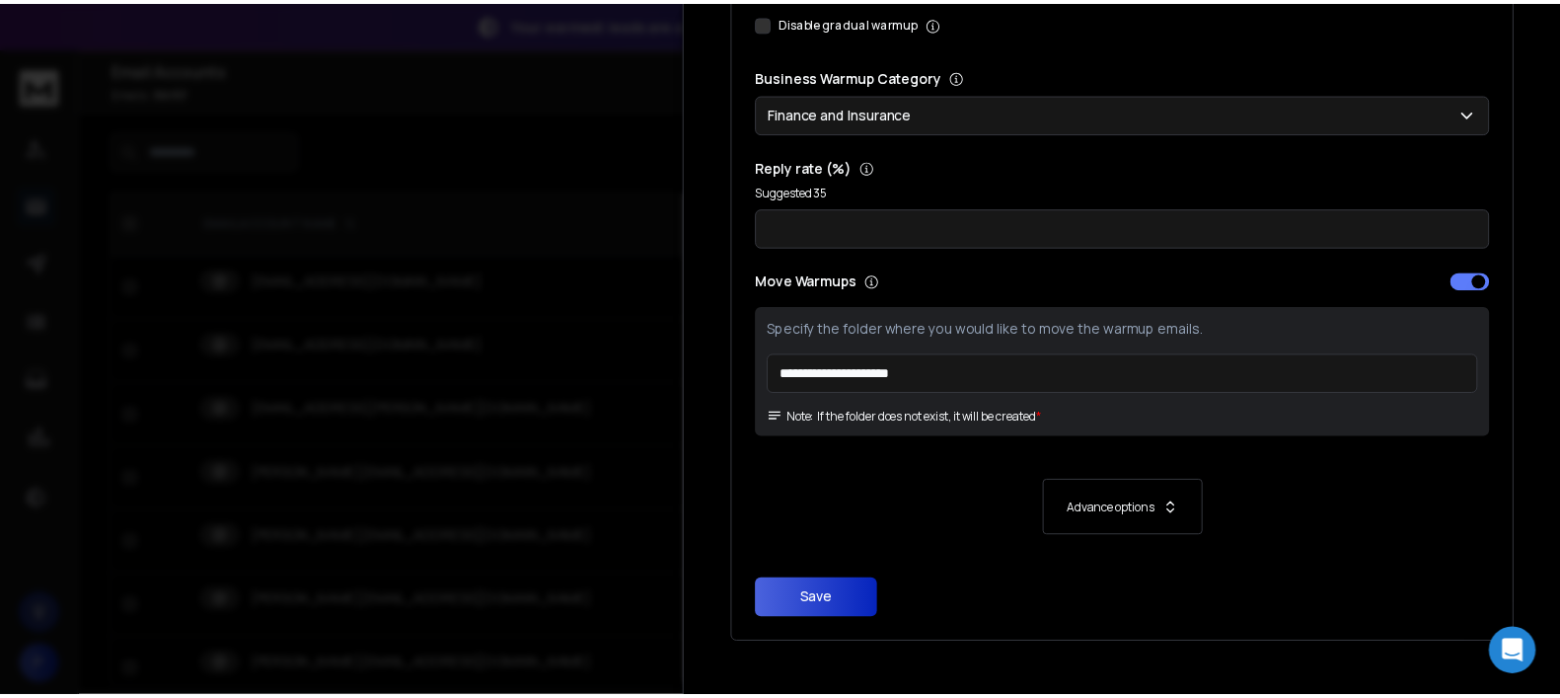
scroll to position [525, 0]
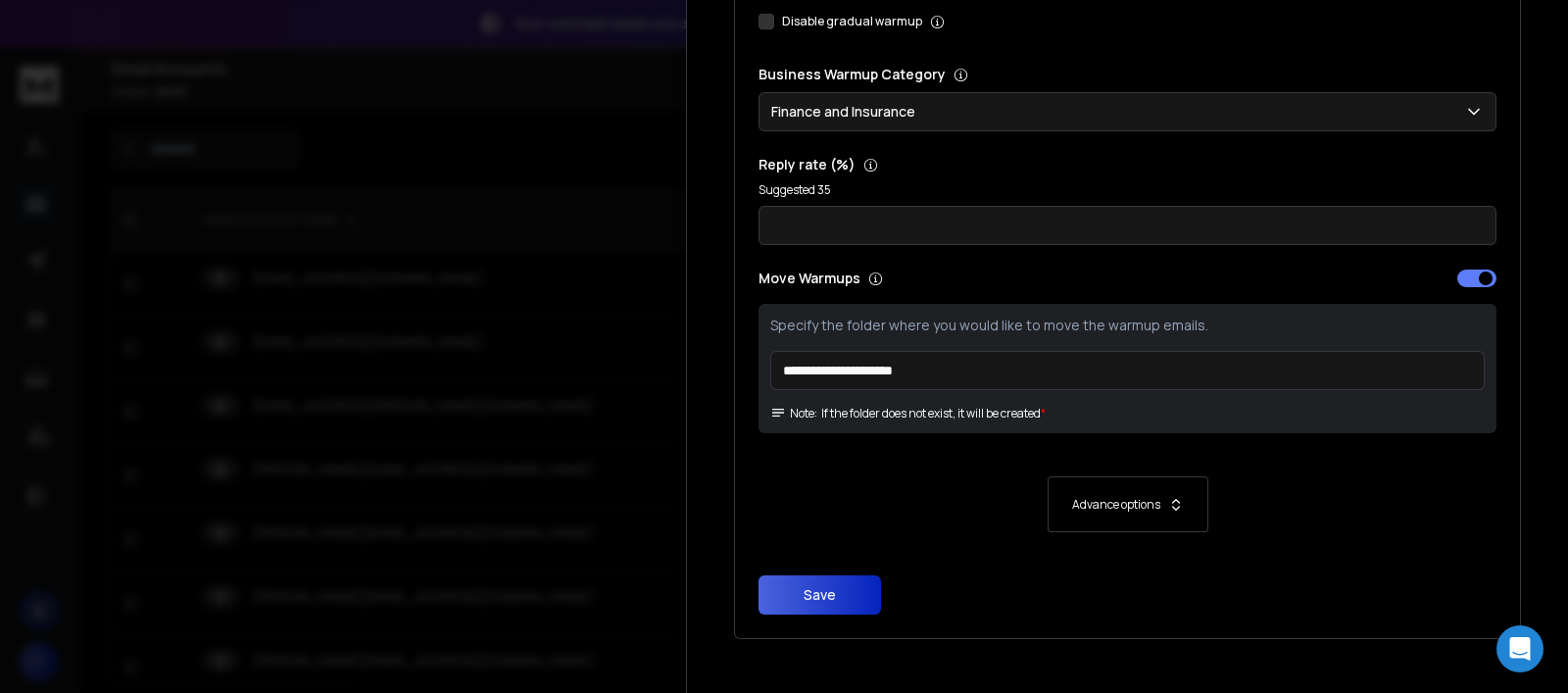
click at [831, 595] on button "Save" at bounding box center [819, 594] width 122 height 39
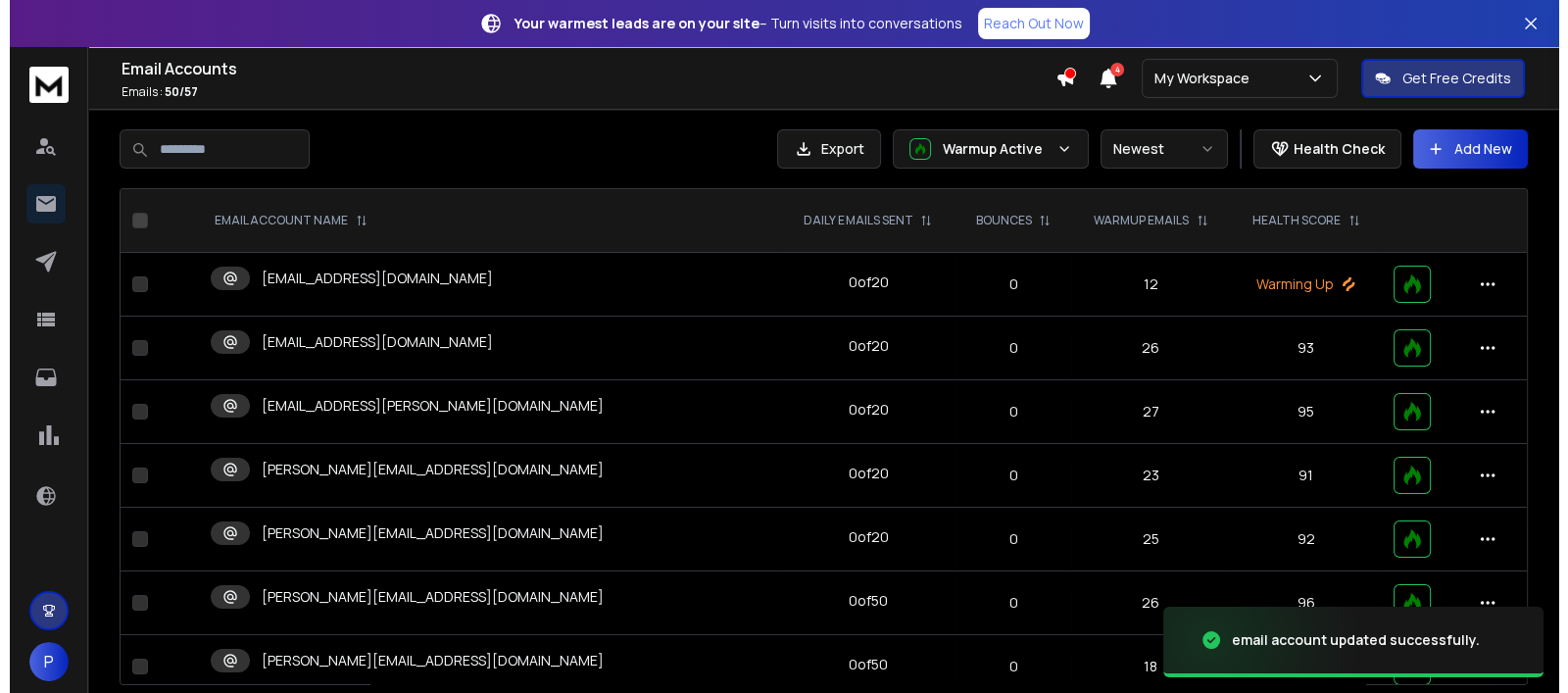
scroll to position [0, 0]
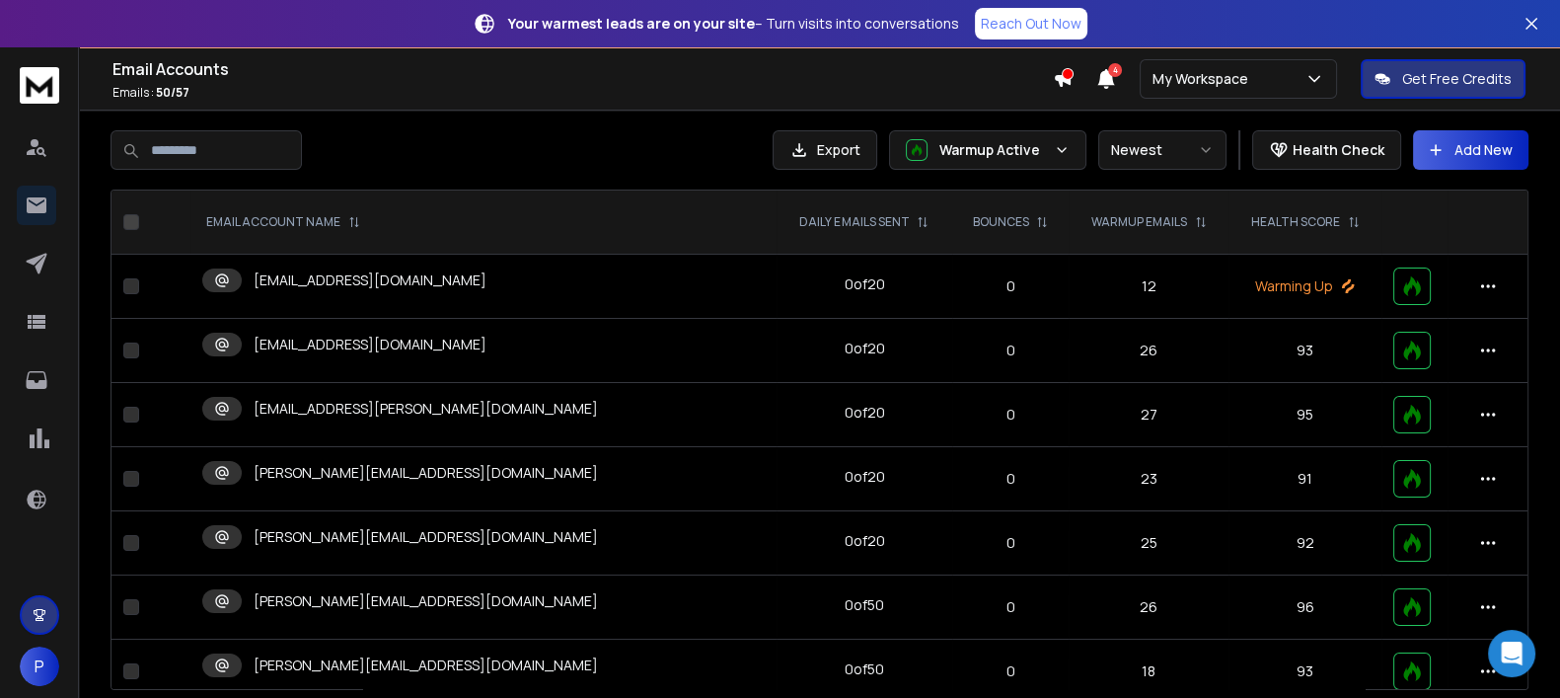
click at [1479, 284] on icon at bounding box center [1488, 286] width 18 height 18
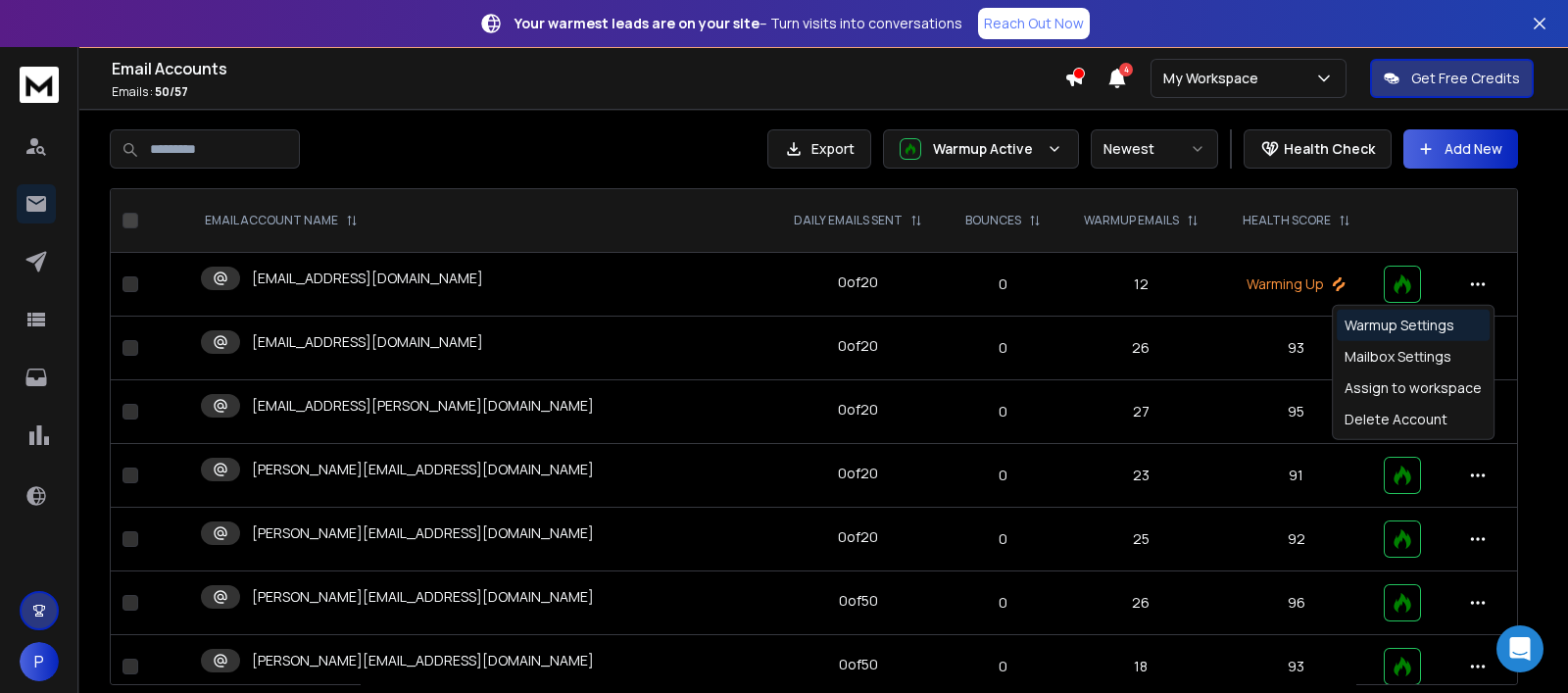
click at [1428, 326] on div "Warmup Settings" at bounding box center [1413, 326] width 153 height 32
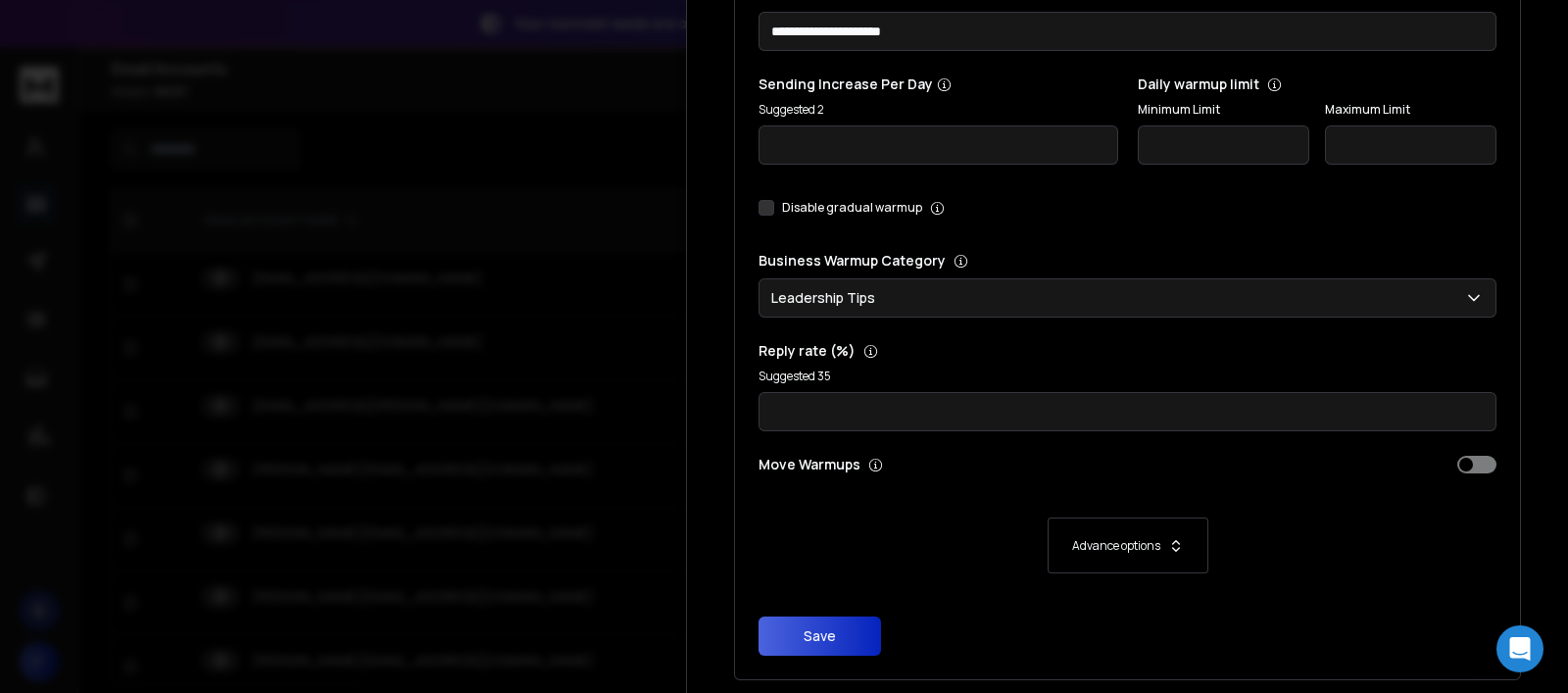
scroll to position [367, 0]
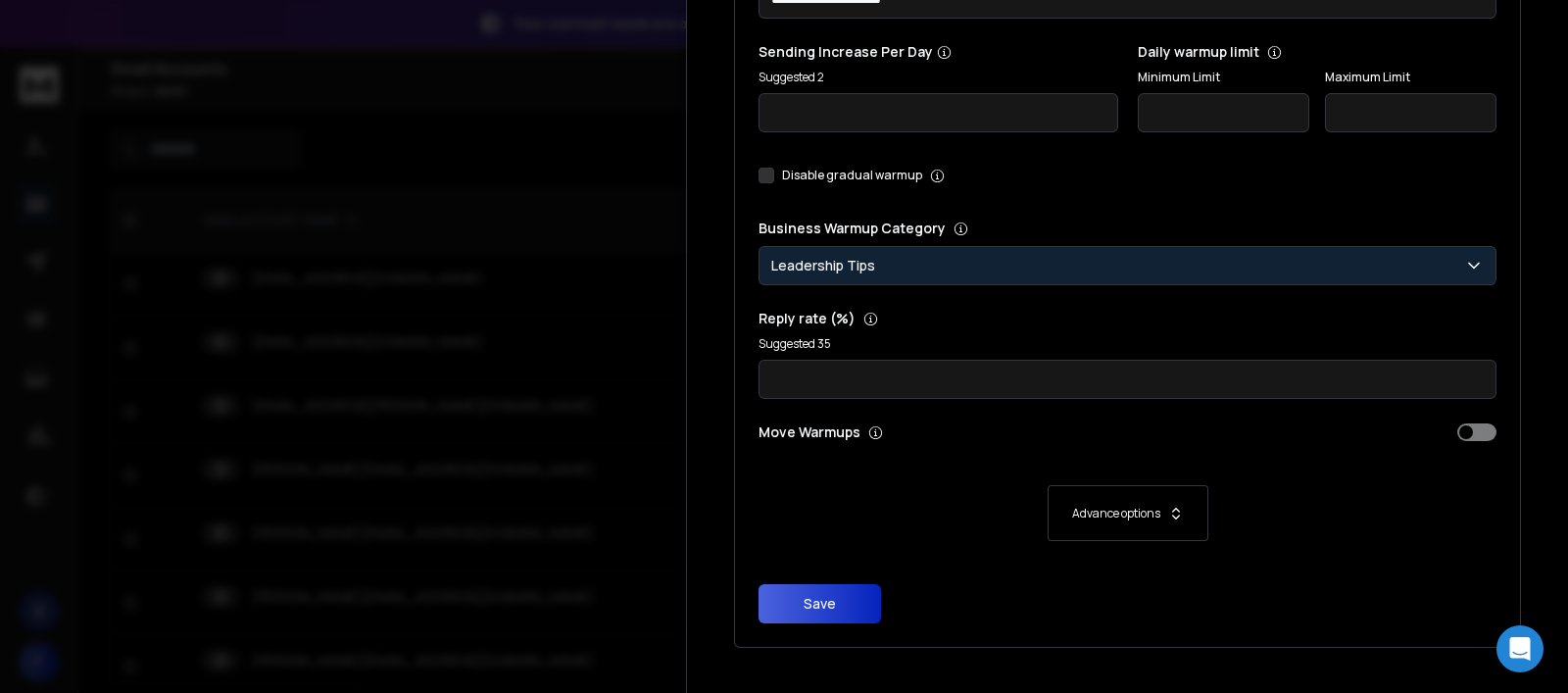
click at [1464, 272] on icon "button" at bounding box center [1474, 266] width 20 height 20
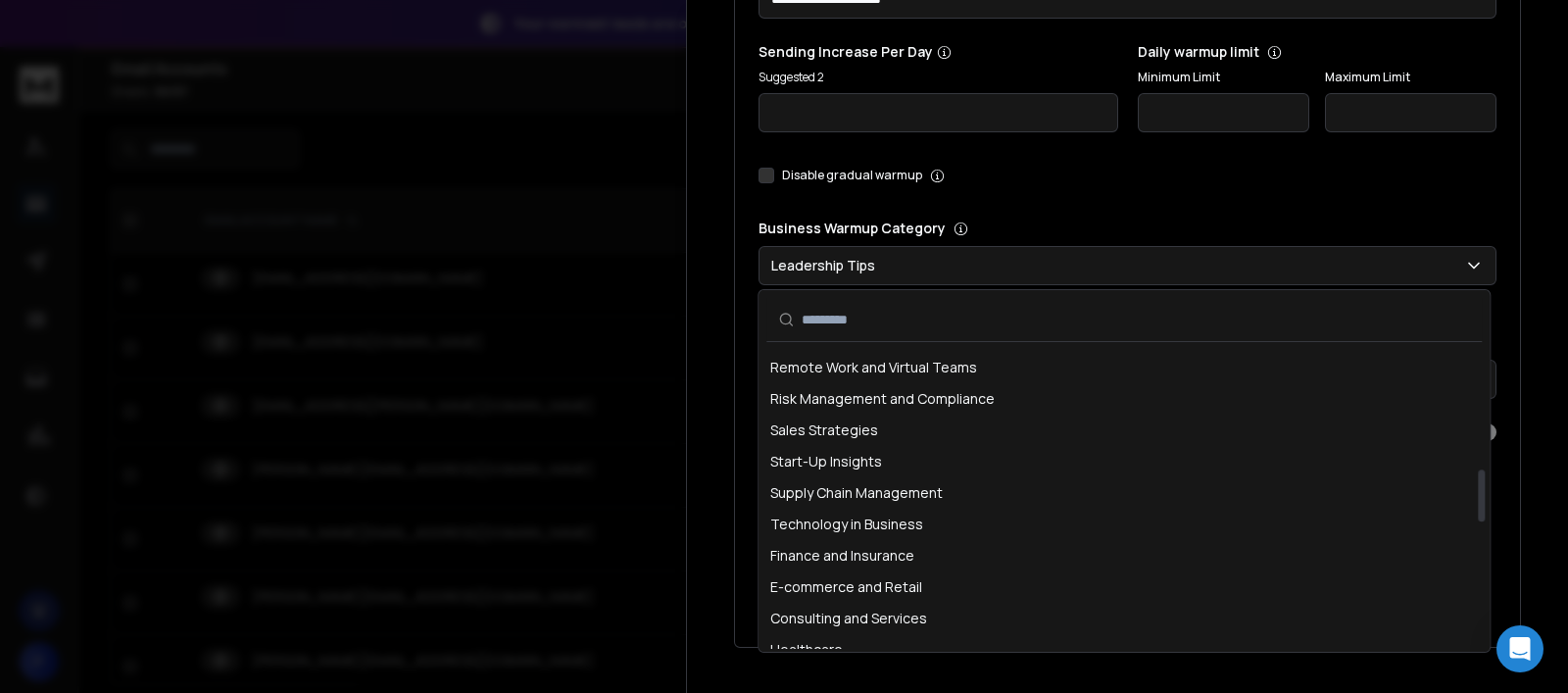
scroll to position [735, 0]
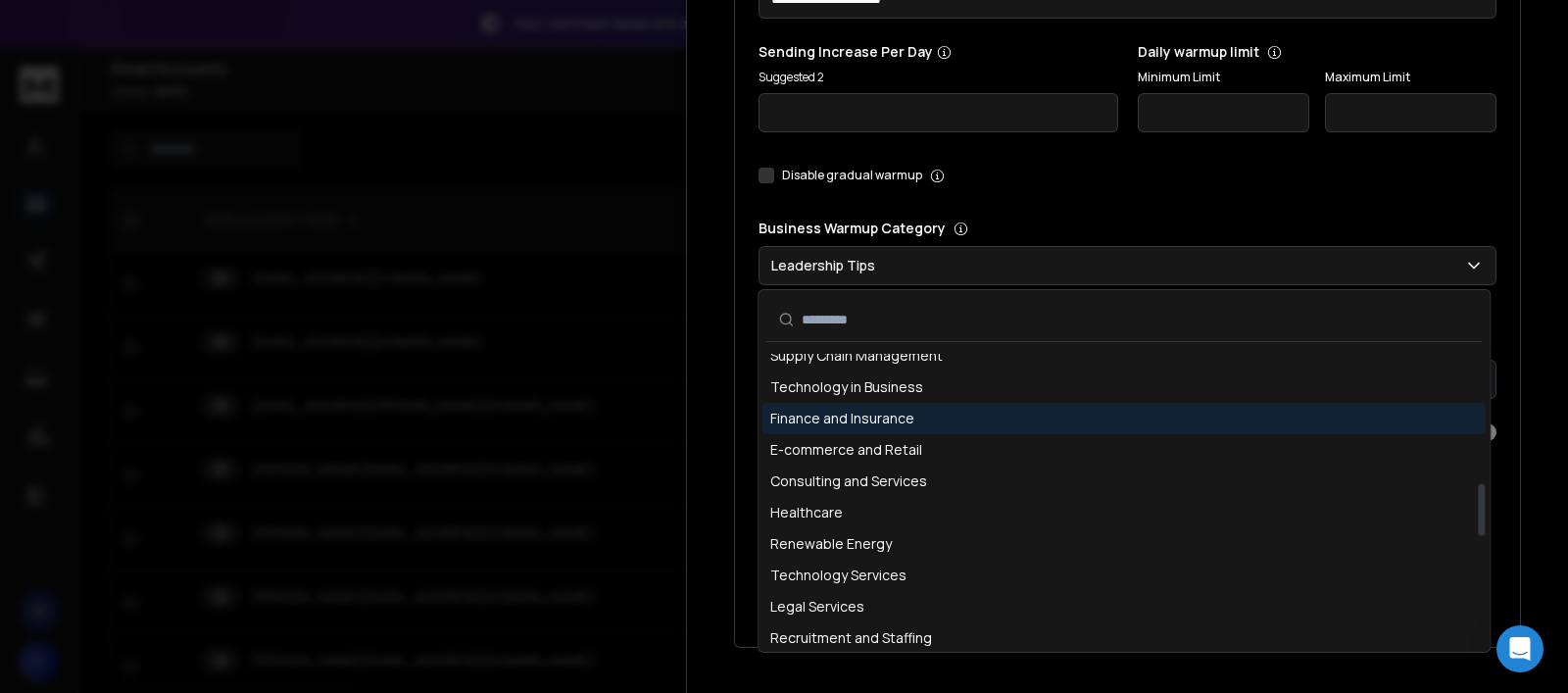
click at [900, 422] on span "Finance and Insurance" at bounding box center [842, 419] width 144 height 20
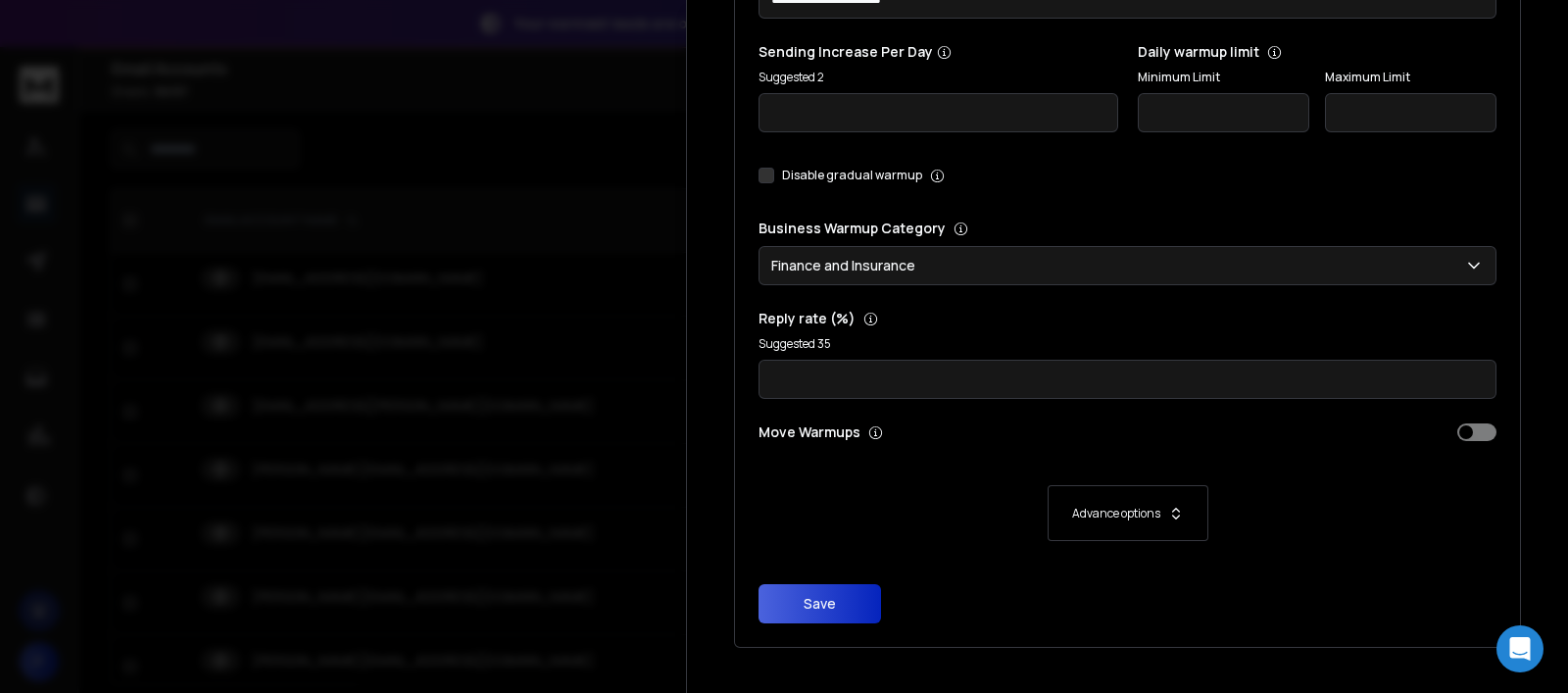
click at [1477, 430] on button "button" at bounding box center [1476, 432] width 39 height 18
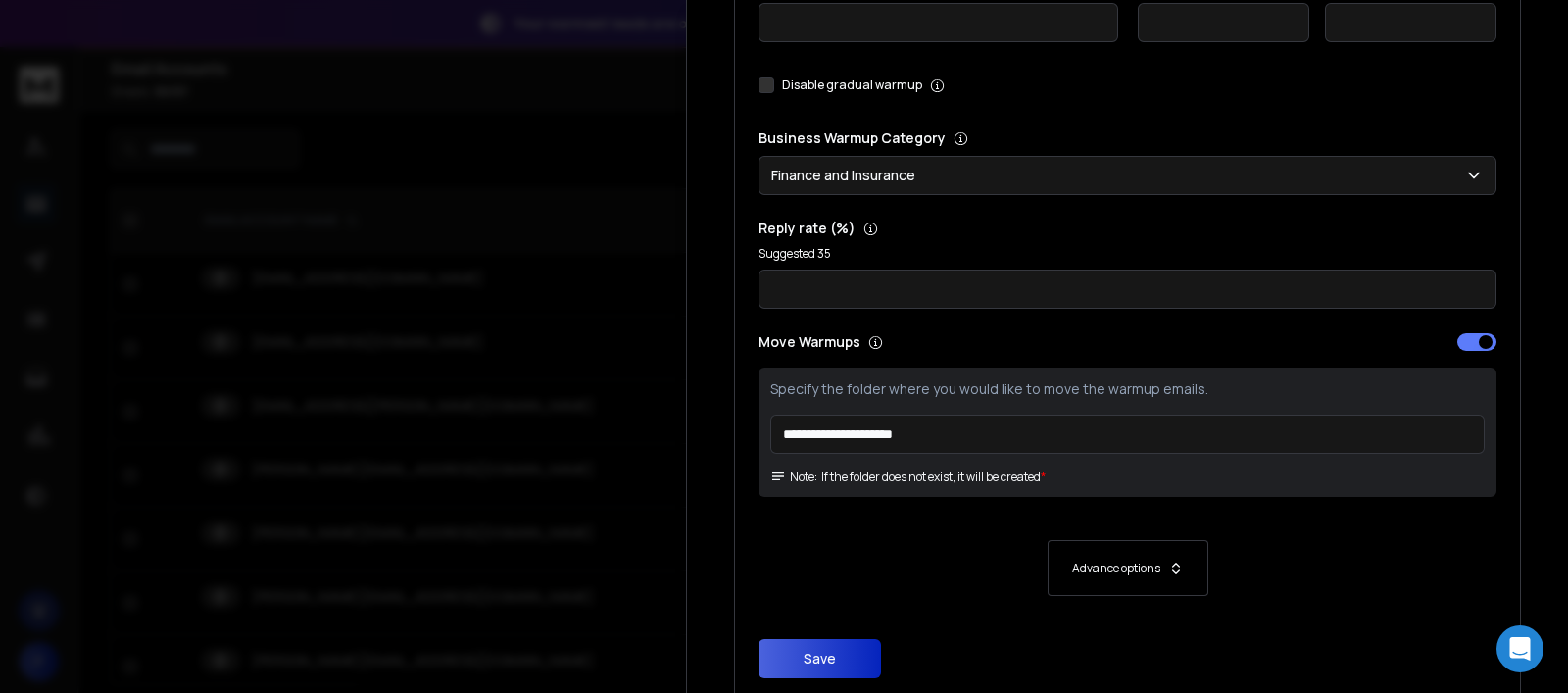
scroll to position [488, 0]
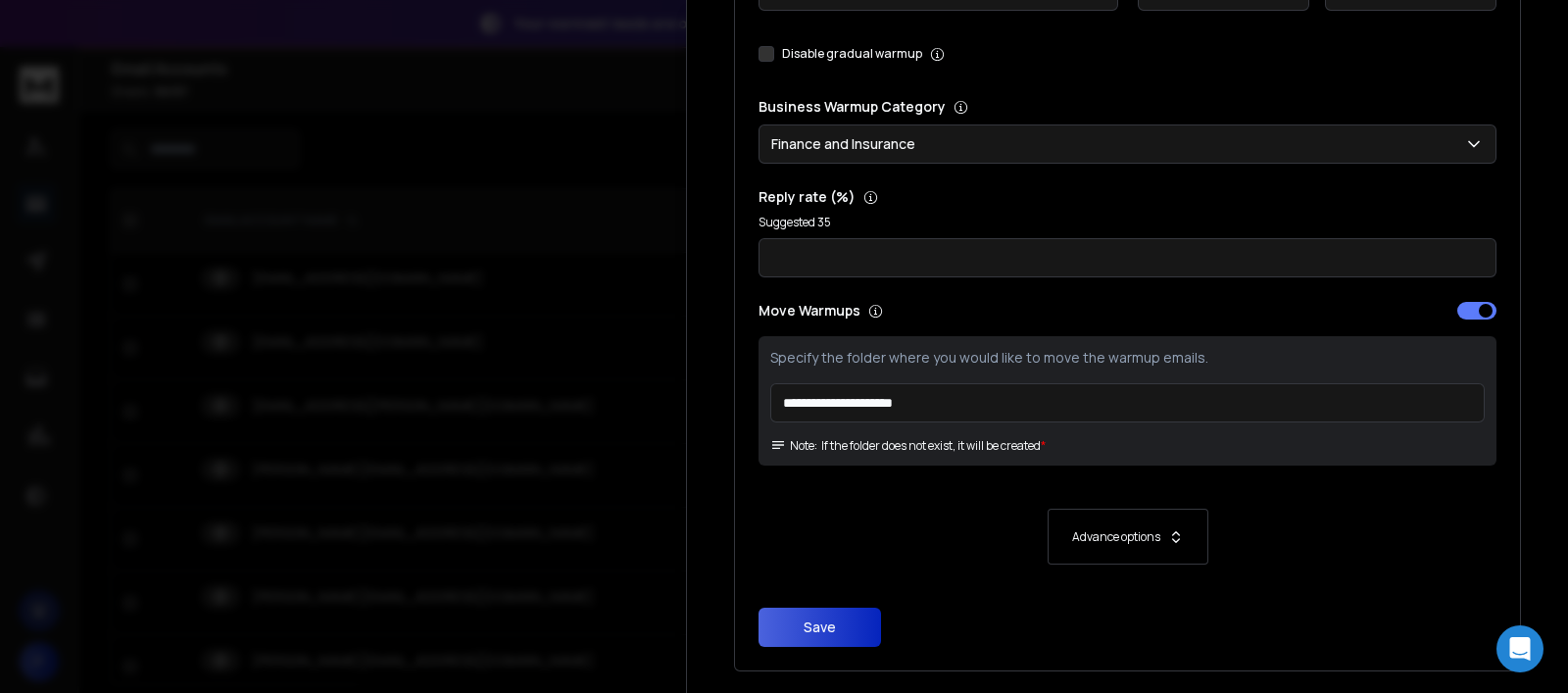
click at [826, 632] on button "Save" at bounding box center [819, 626] width 122 height 39
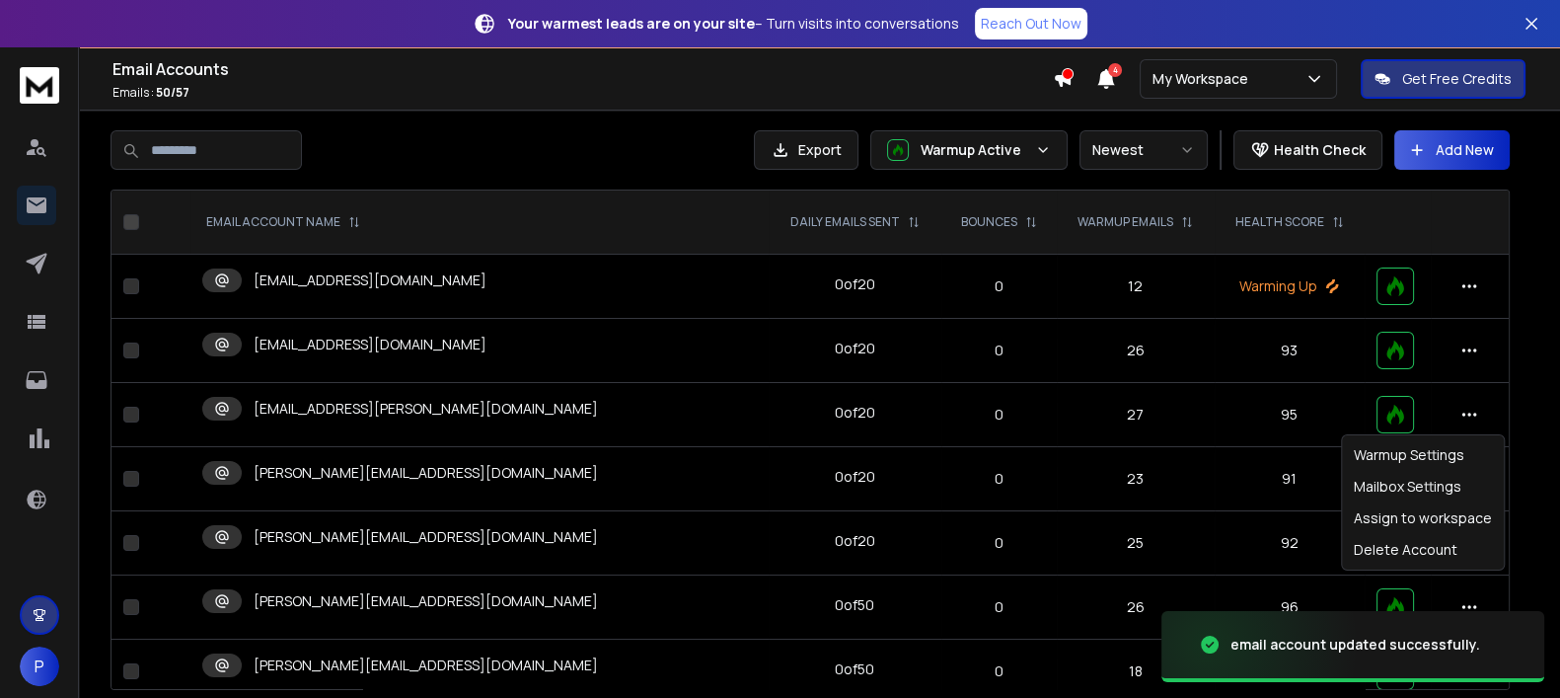
click at [1463, 417] on icon at bounding box center [1470, 415] width 18 height 18
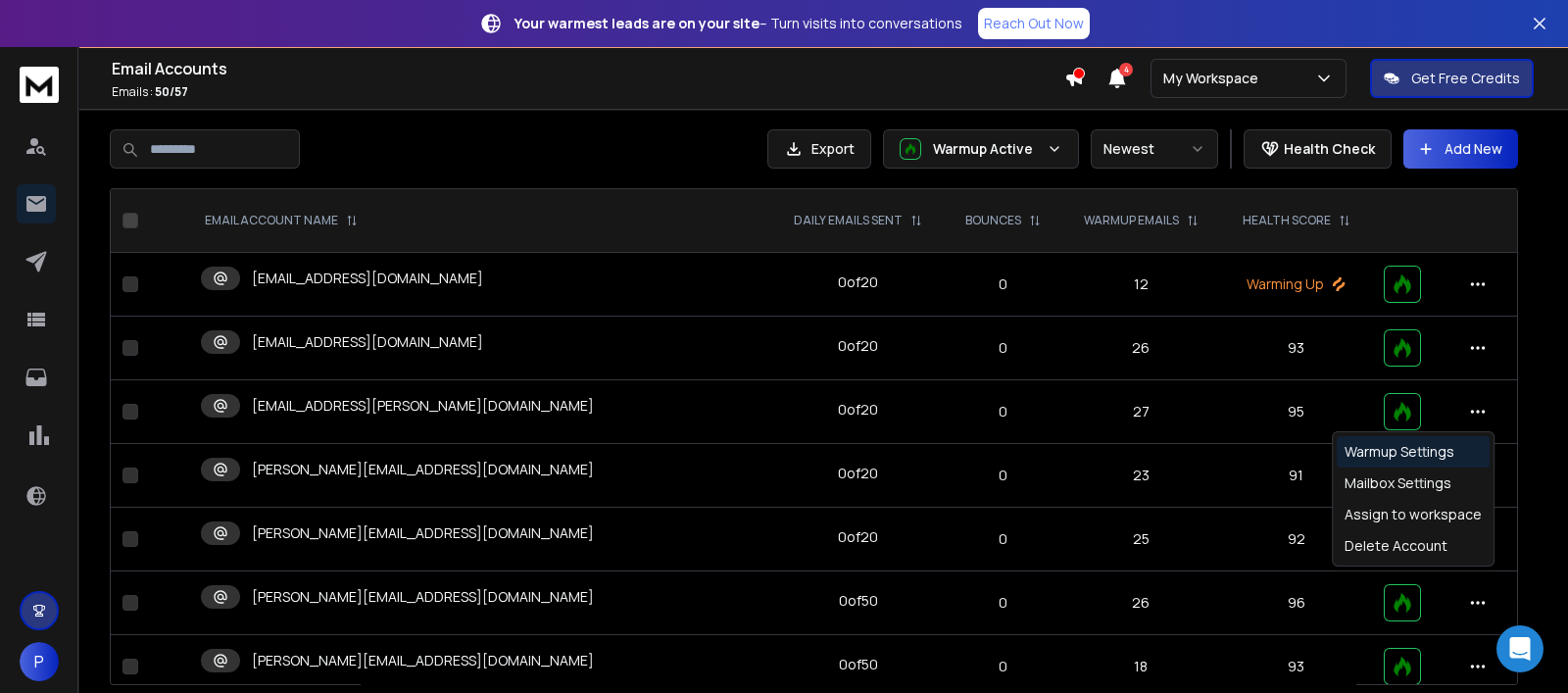
click at [1415, 457] on div "Warmup Settings" at bounding box center [1413, 452] width 153 height 32
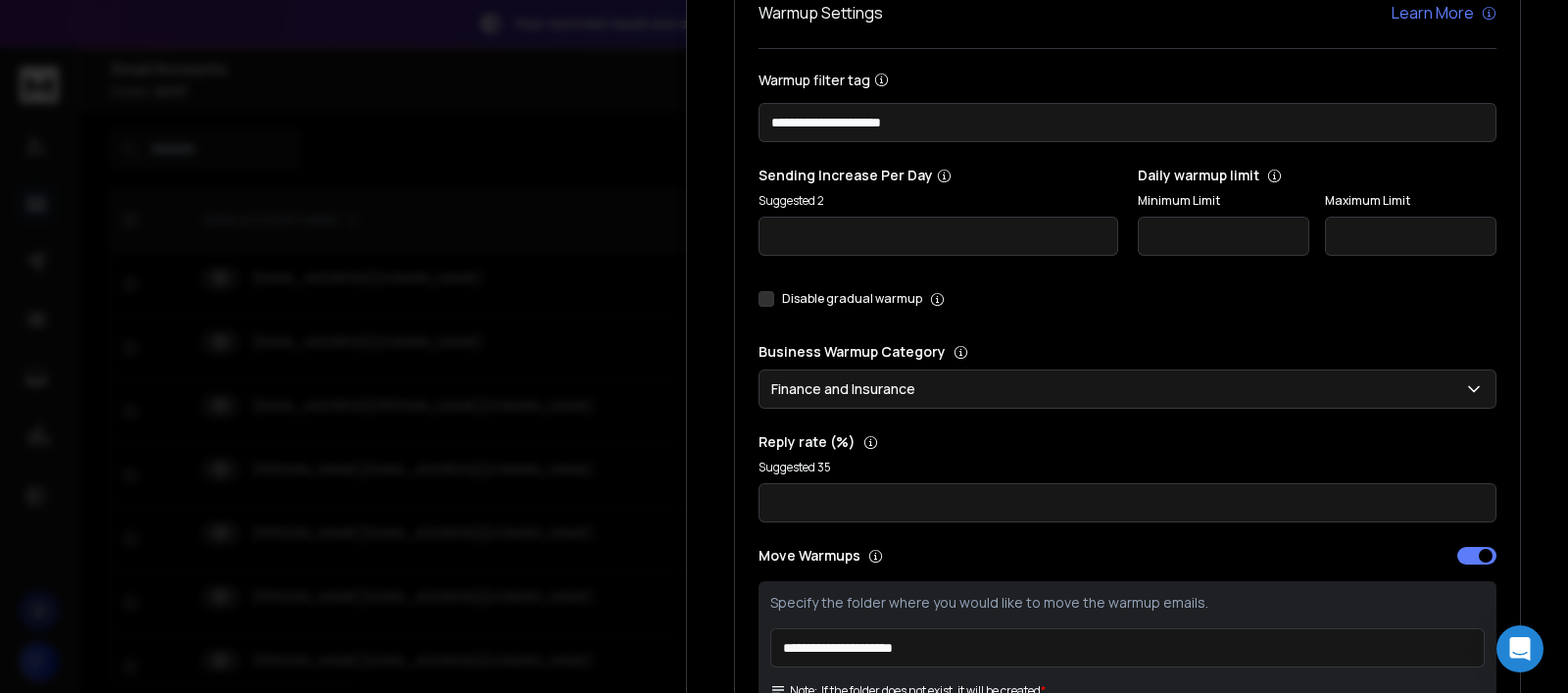
scroll to position [244, 0]
click at [535, 184] on div at bounding box center [784, 346] width 1568 height 693
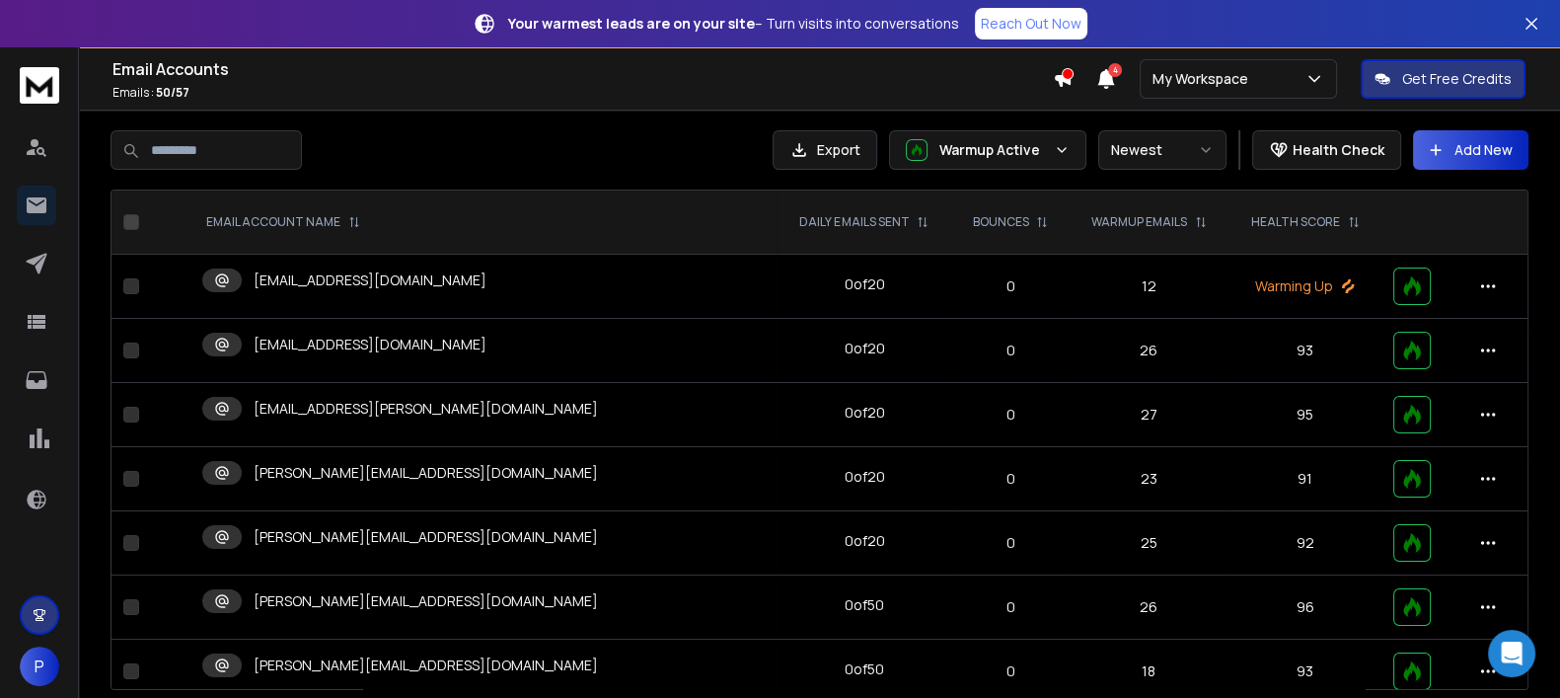
click at [1479, 350] on icon at bounding box center [1488, 350] width 18 height 18
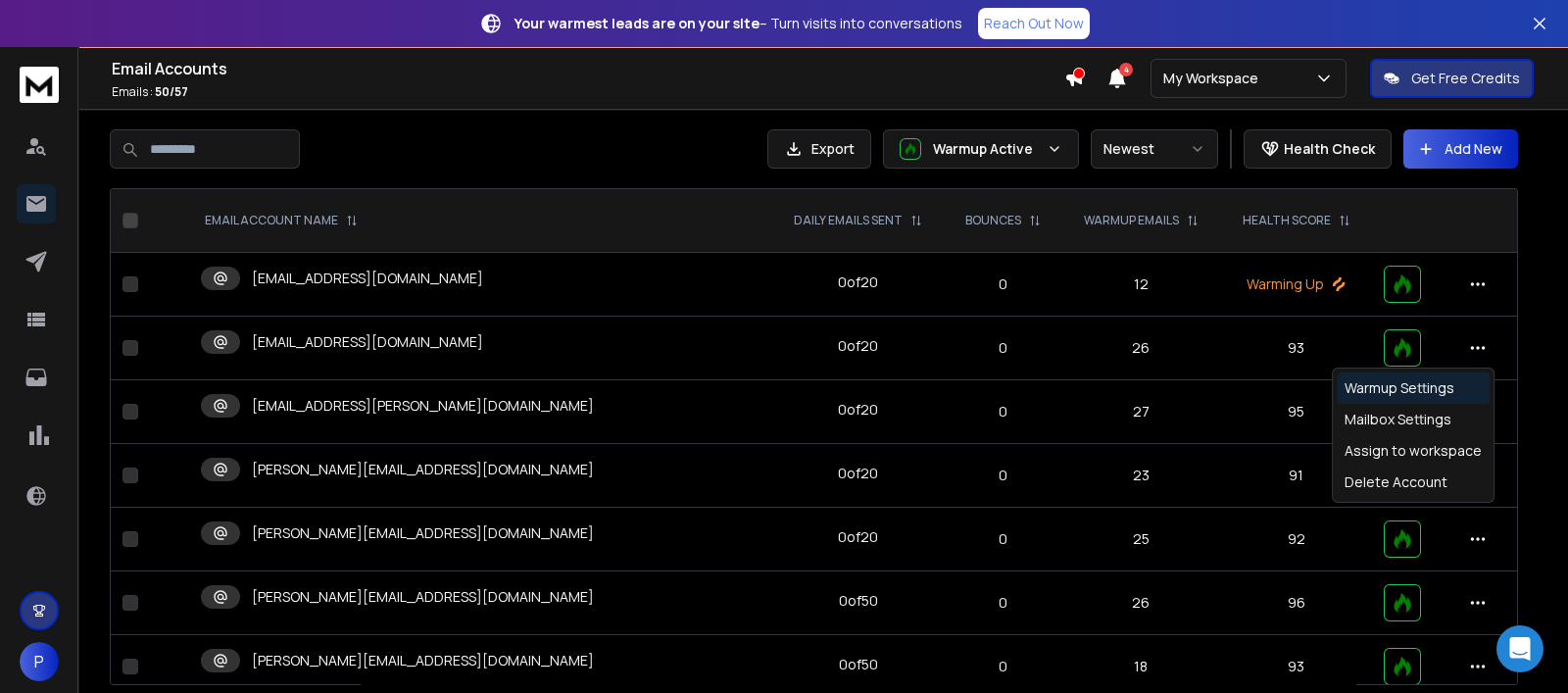
click at [1426, 389] on div "Warmup Settings" at bounding box center [1413, 388] width 153 height 32
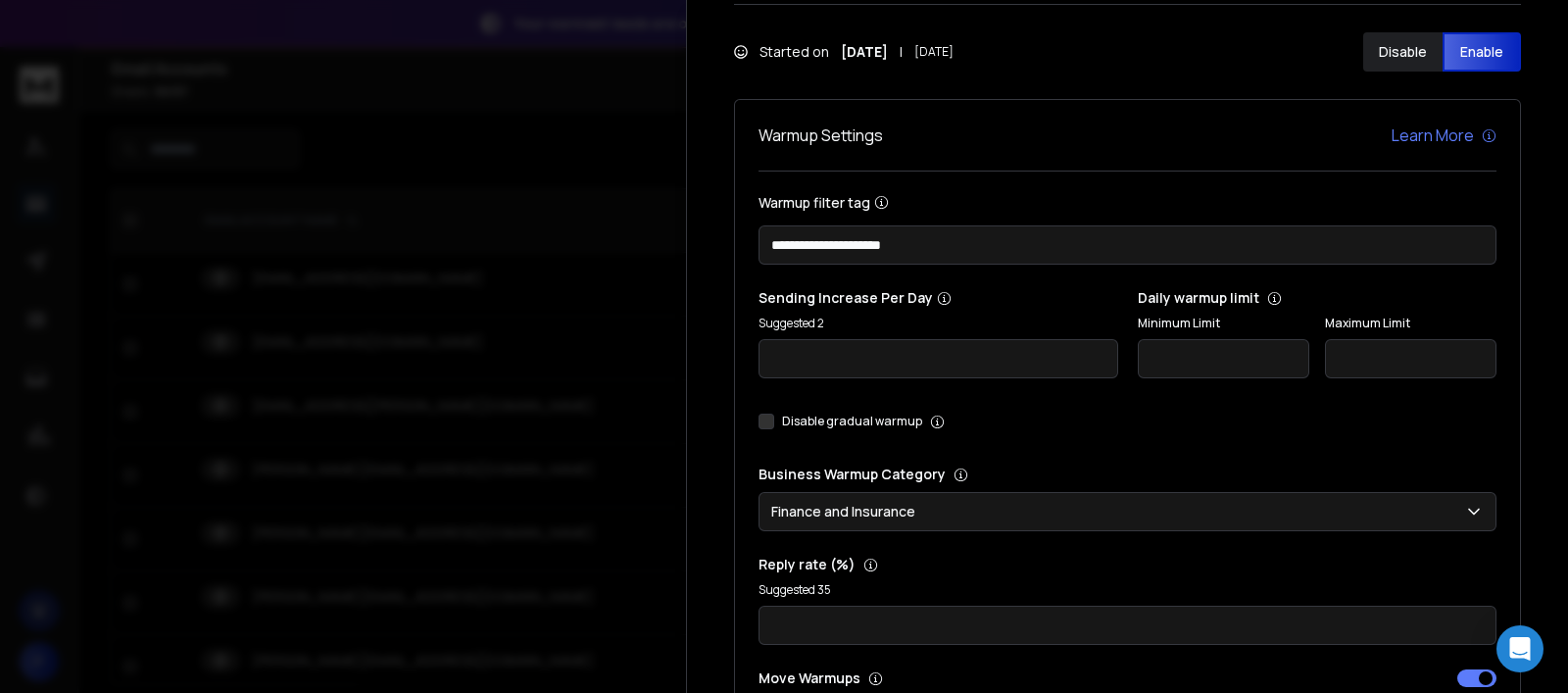
scroll to position [488, 0]
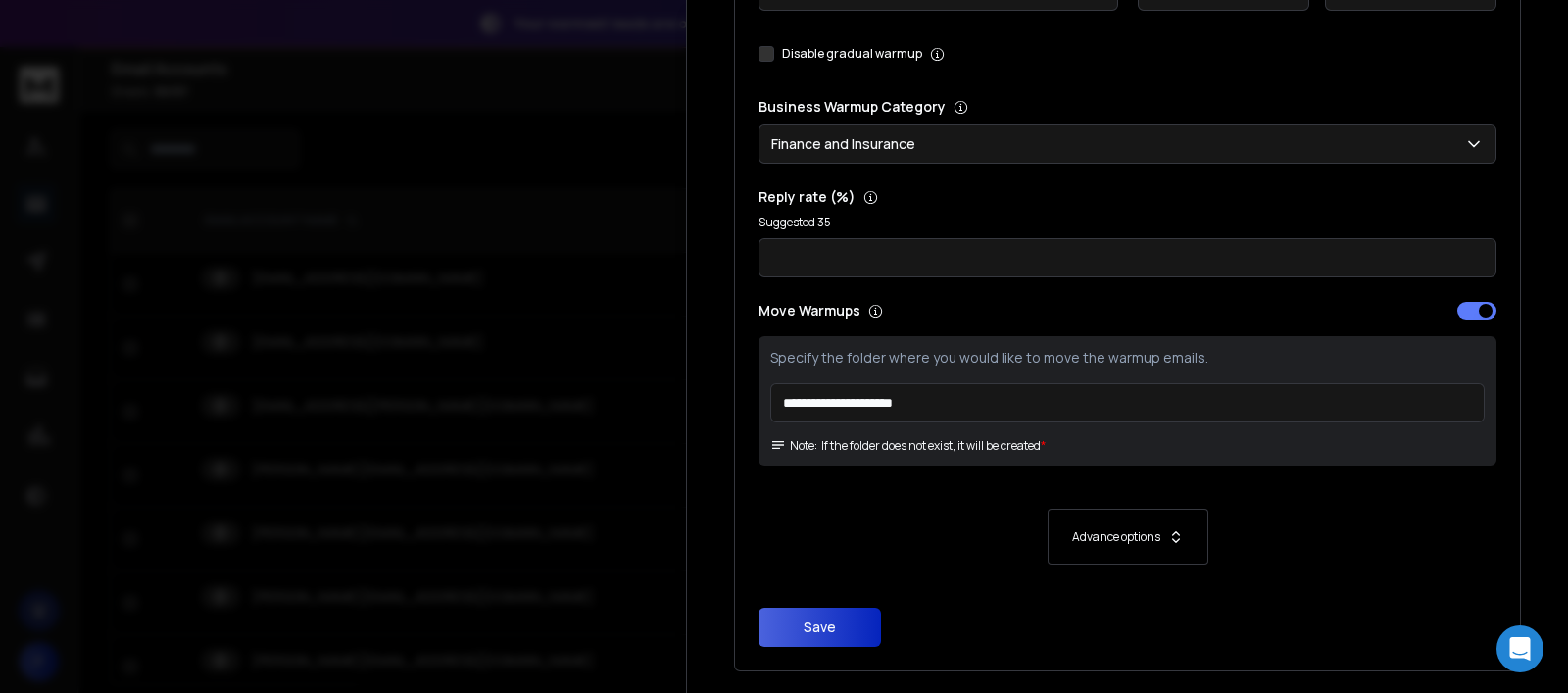
click at [499, 174] on div at bounding box center [784, 346] width 1568 height 693
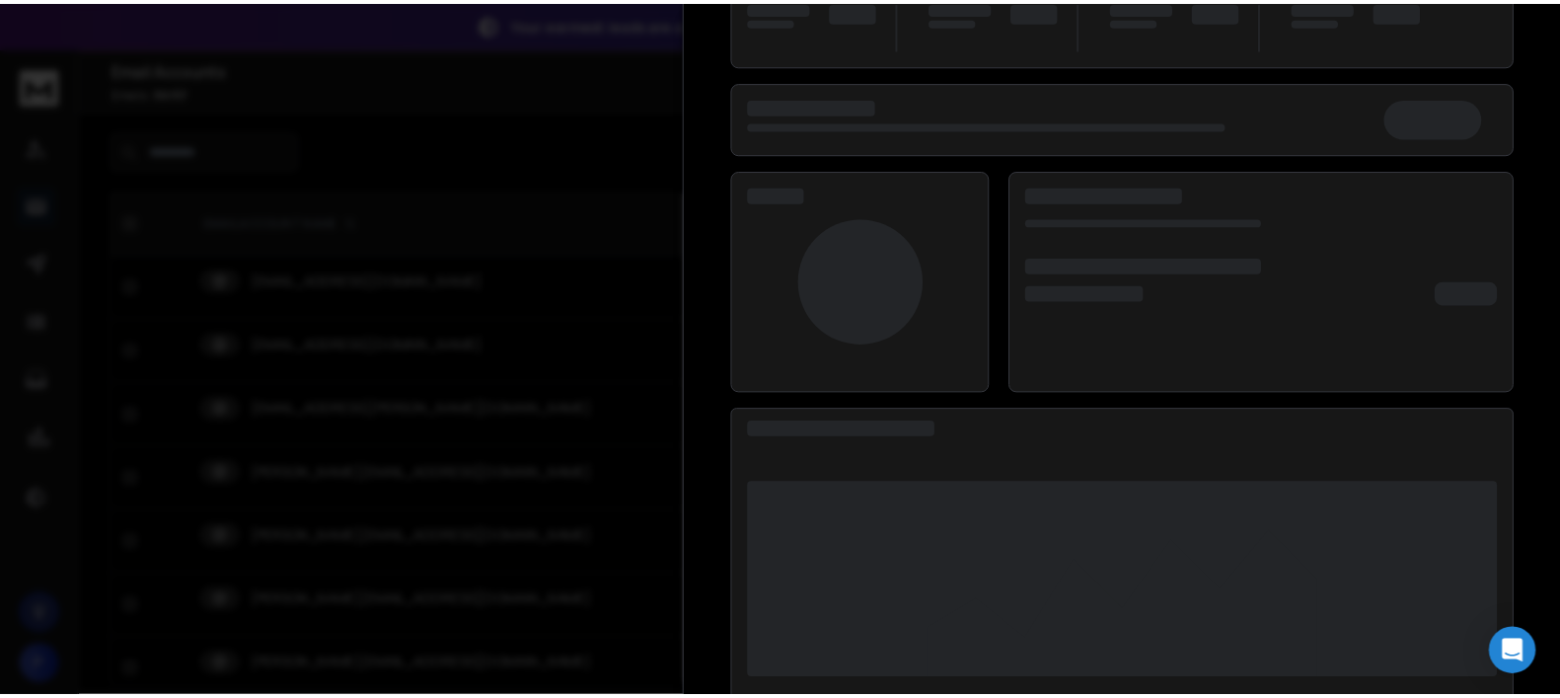
scroll to position [326, 0]
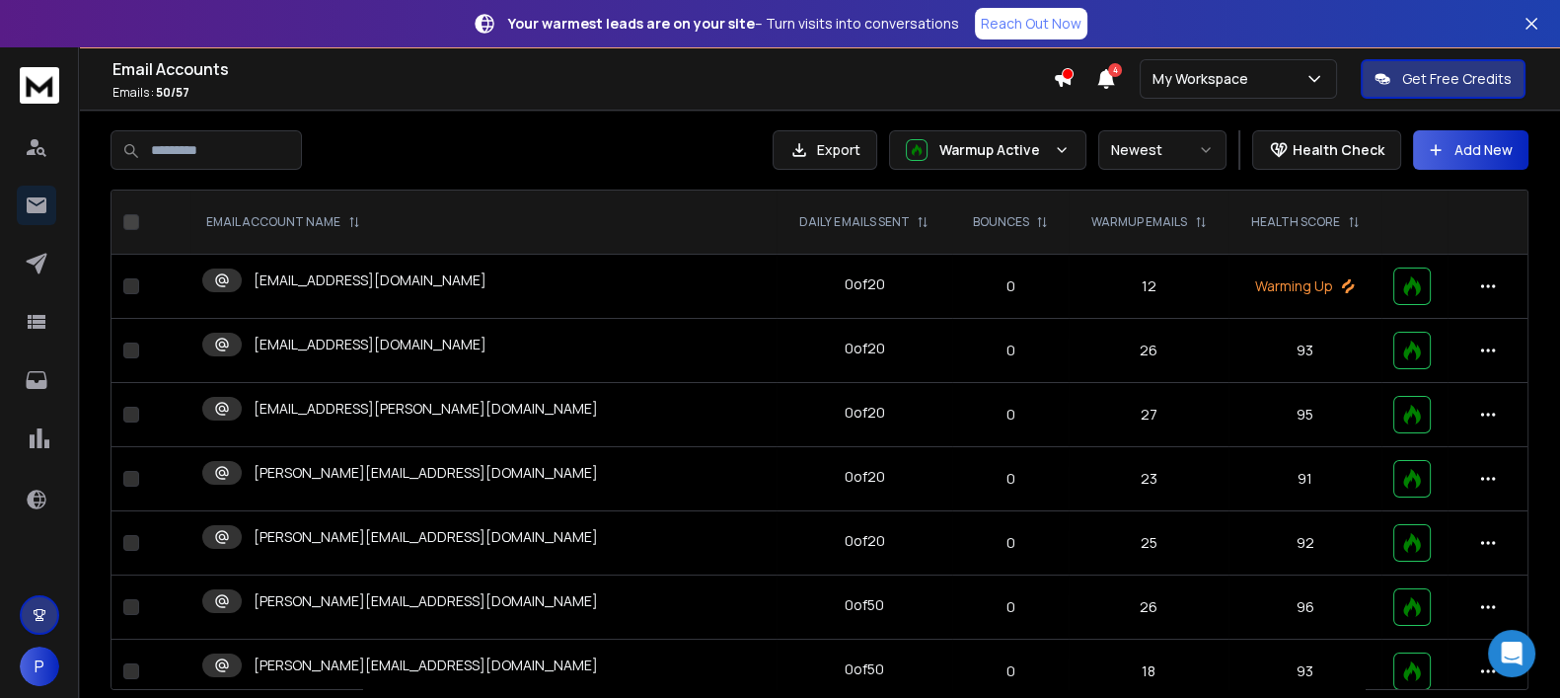
click at [1530, 24] on icon at bounding box center [1532, 24] width 18 height 18
